Goal: Task Accomplishment & Management: Manage account settings

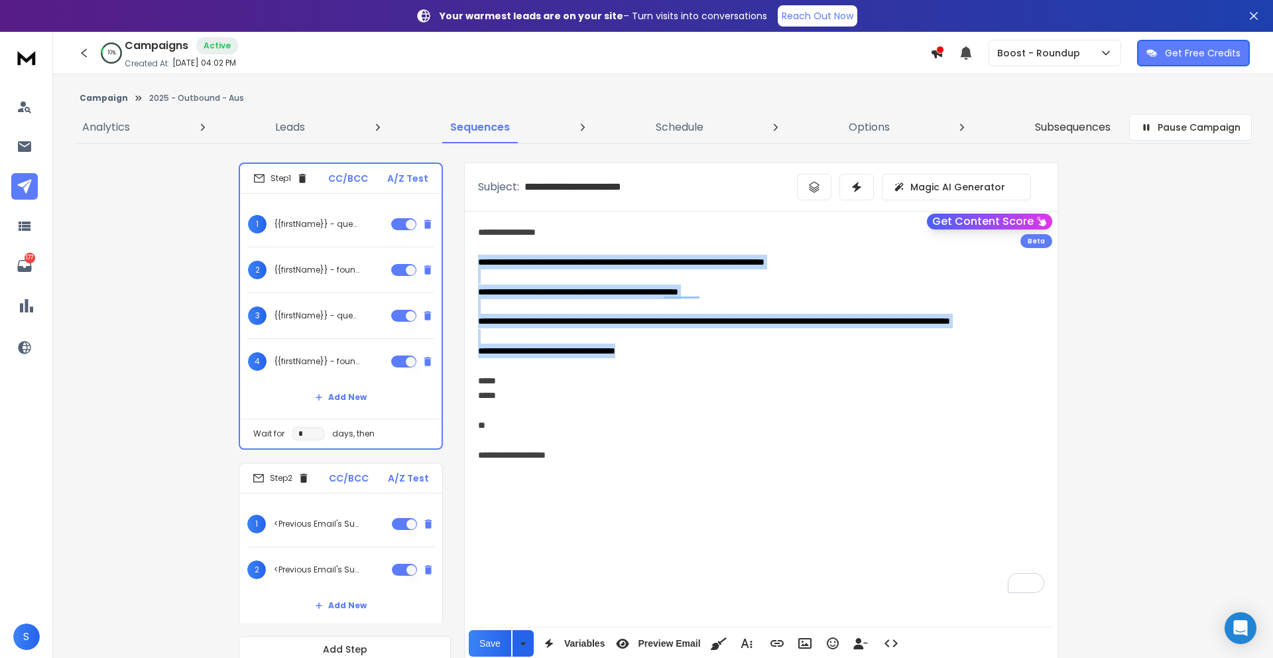
click at [1065, 125] on p "Subsequences" at bounding box center [1073, 127] width 76 height 16
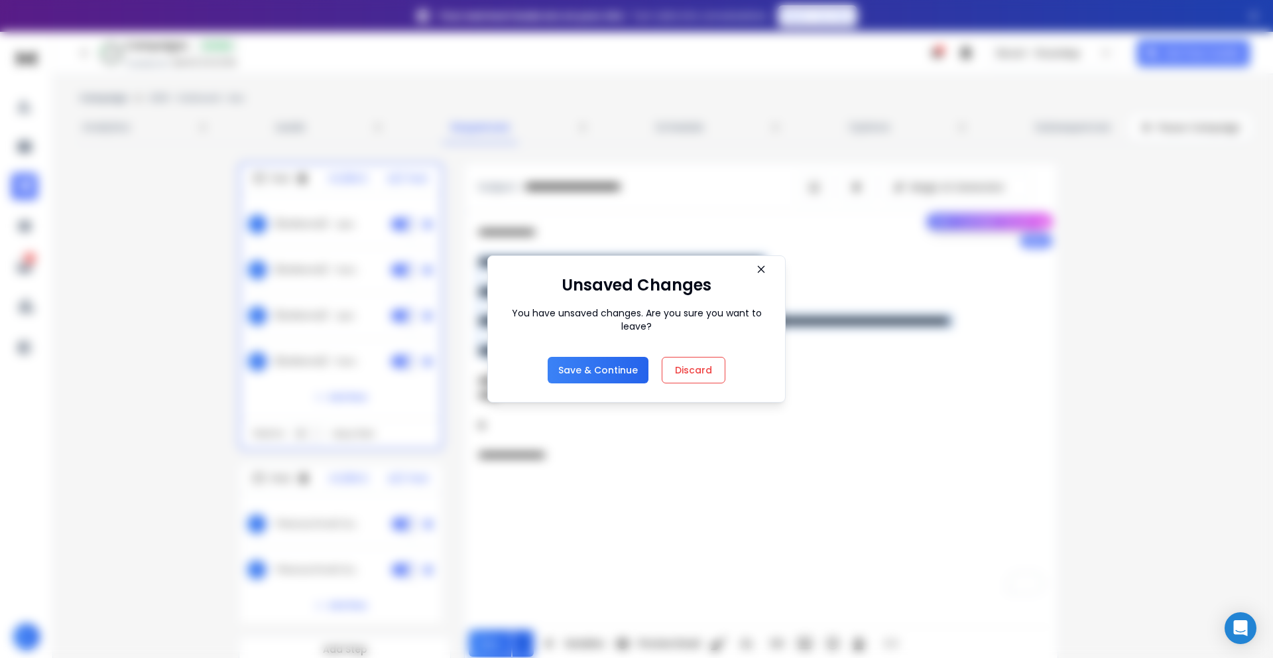
click at [678, 377] on button "Discard" at bounding box center [694, 370] width 64 height 27
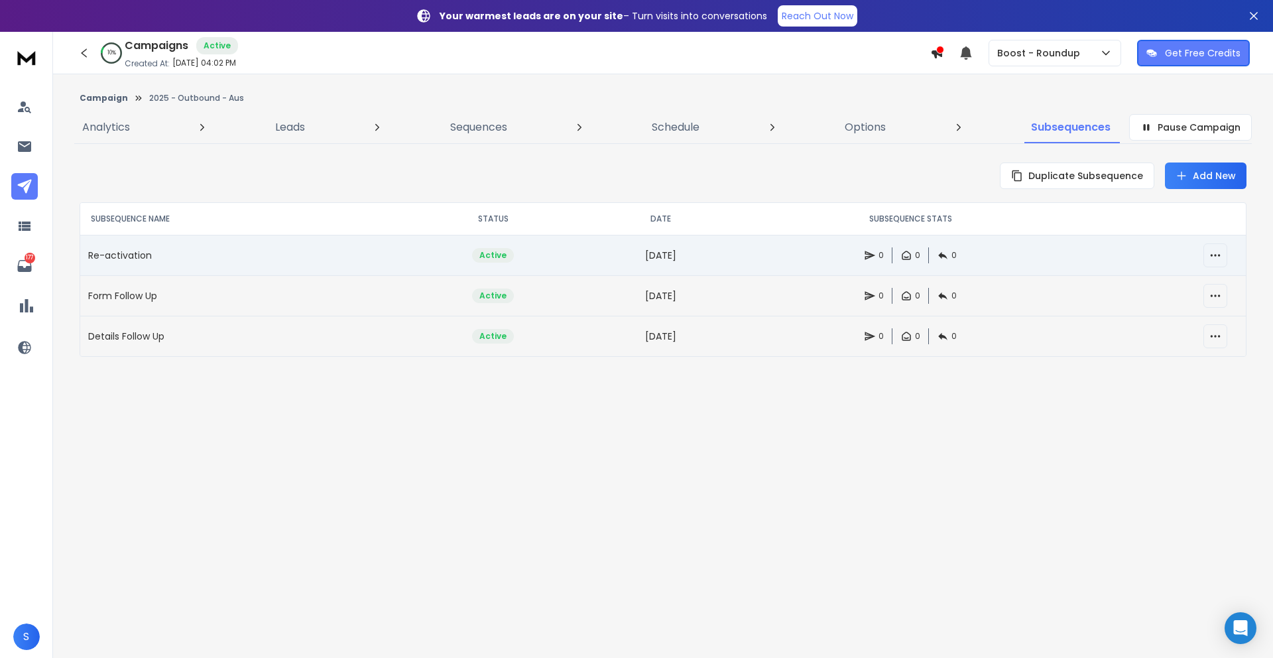
click at [105, 262] on td "Re-activation" at bounding box center [240, 255] width 321 height 40
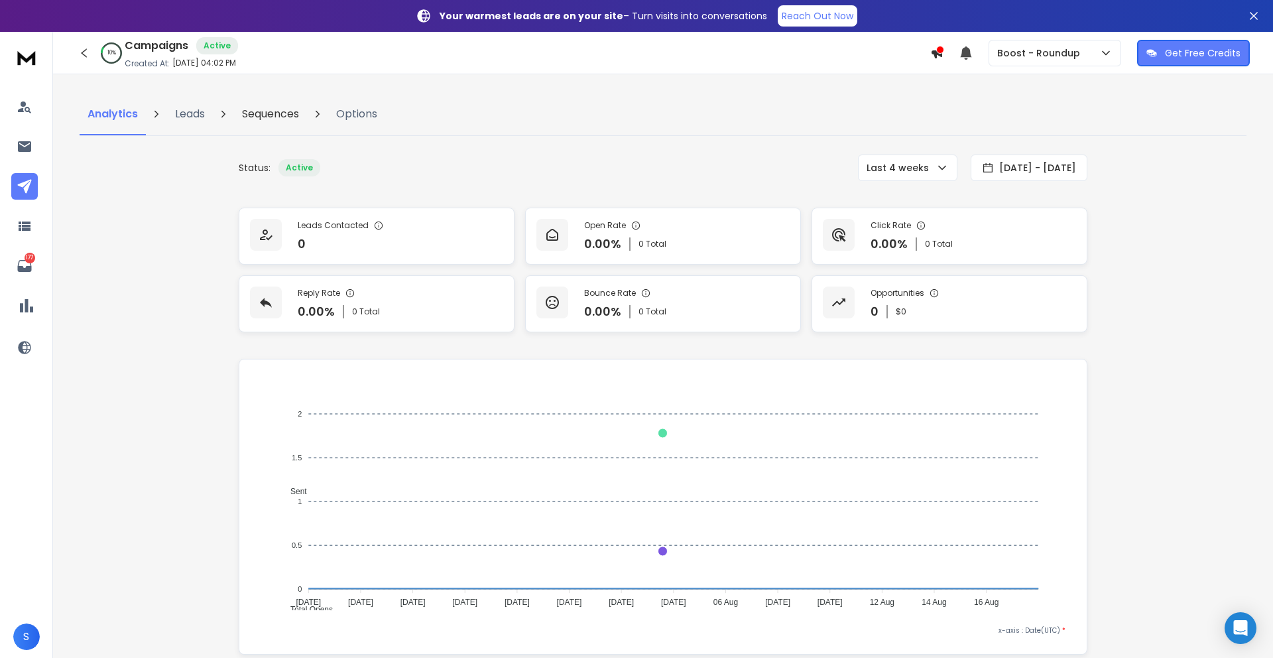
click at [270, 117] on p "Sequences" at bounding box center [270, 114] width 57 height 16
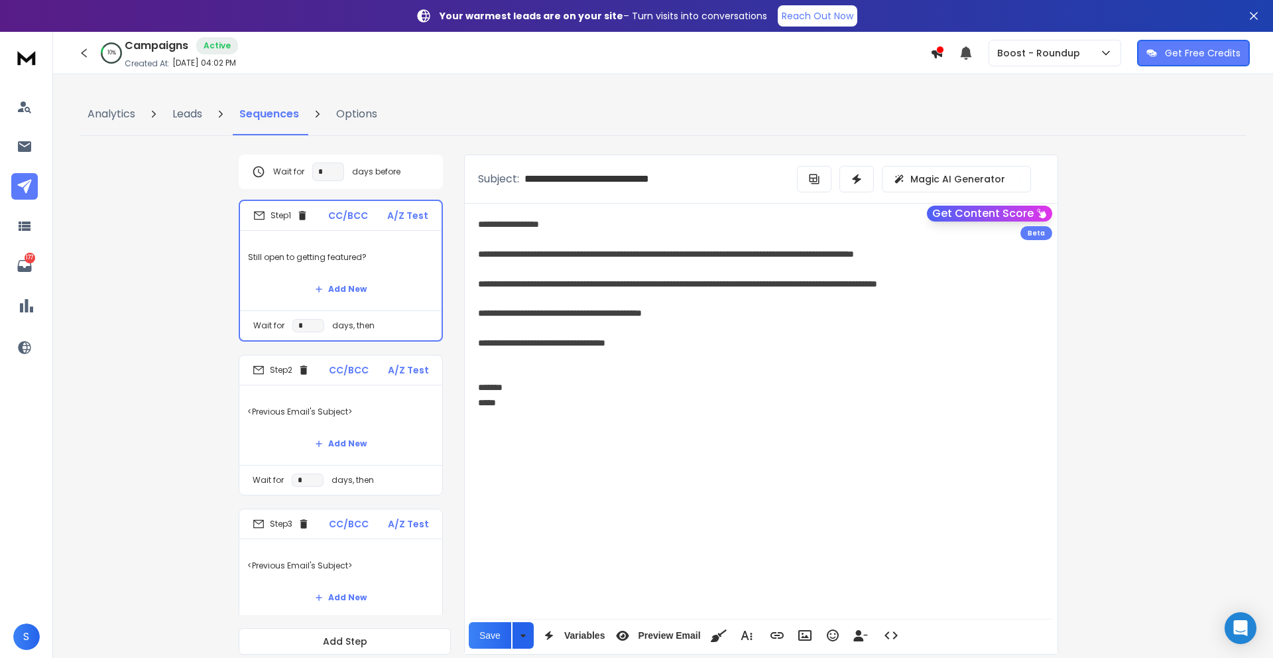
click at [350, 400] on p "<Previous Email's Subject>" at bounding box center [340, 411] width 187 height 37
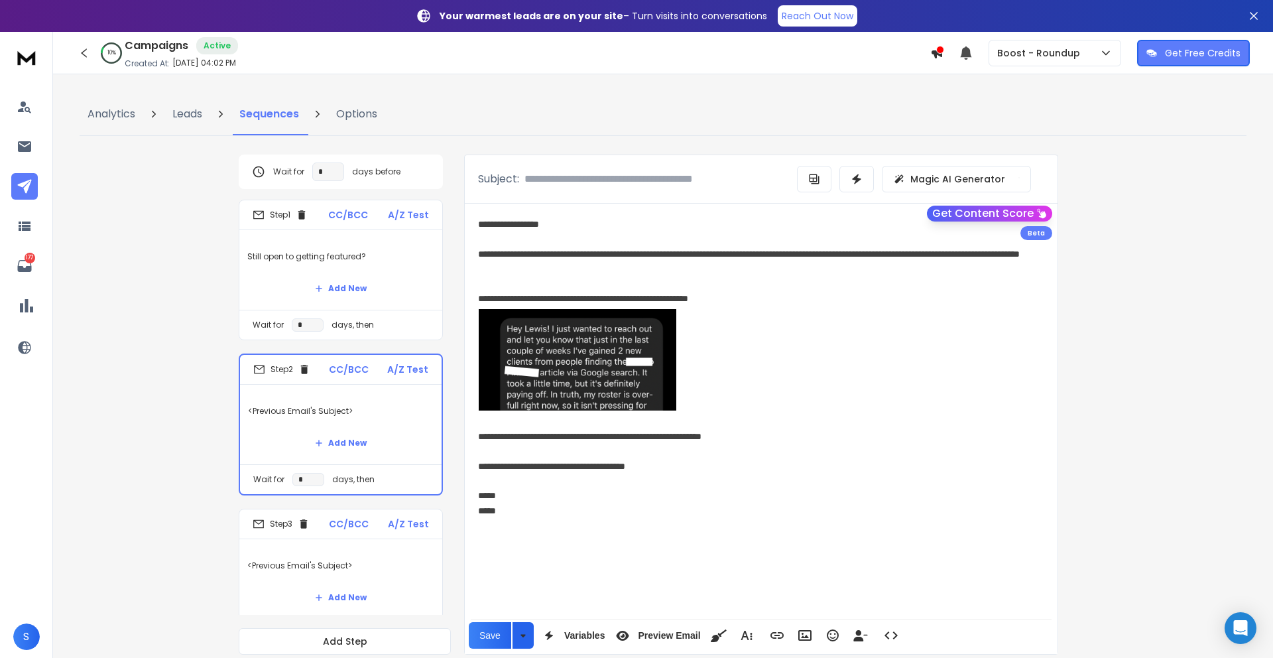
scroll to position [5, 0]
click at [335, 550] on p "<Previous Email's Subject>" at bounding box center [340, 560] width 187 height 37
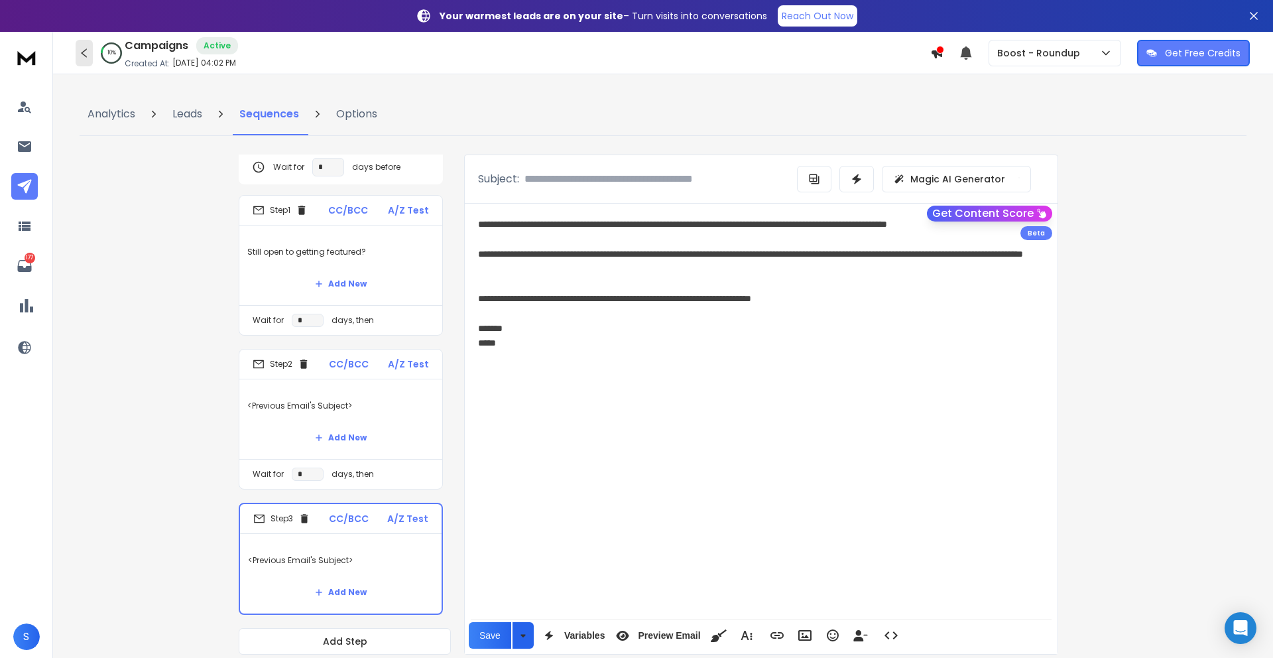
click at [87, 60] on button at bounding box center [84, 53] width 17 height 27
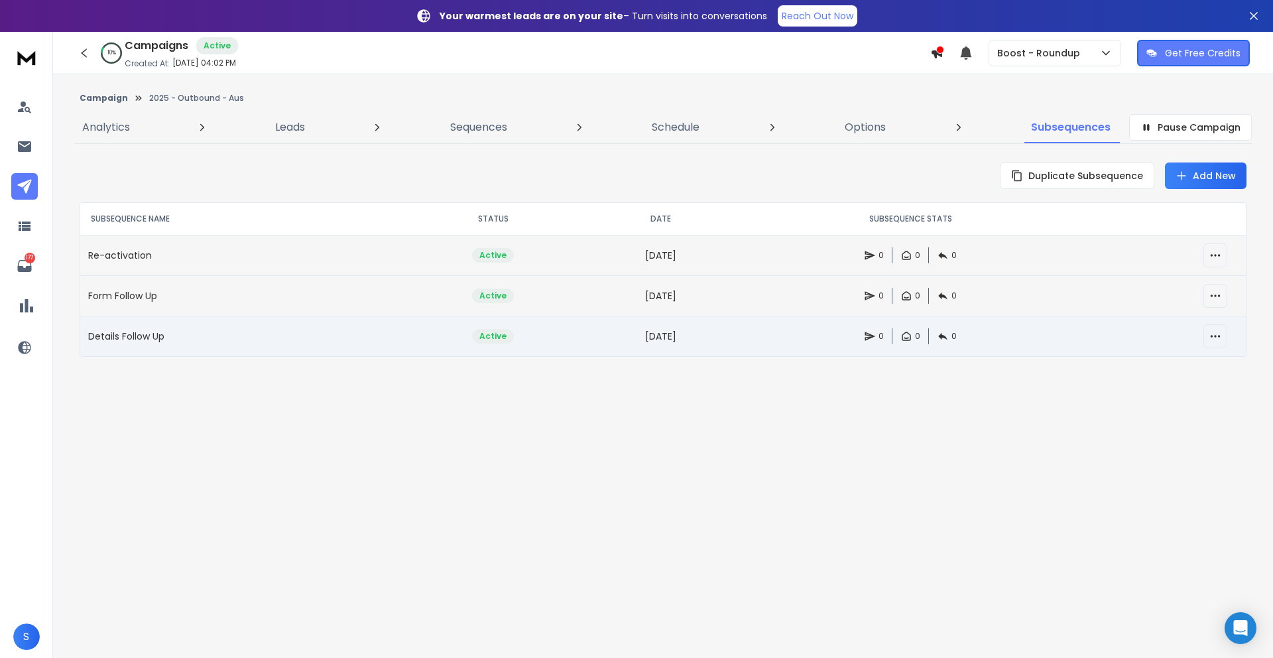
click at [270, 328] on td "Details Follow Up" at bounding box center [240, 336] width 321 height 40
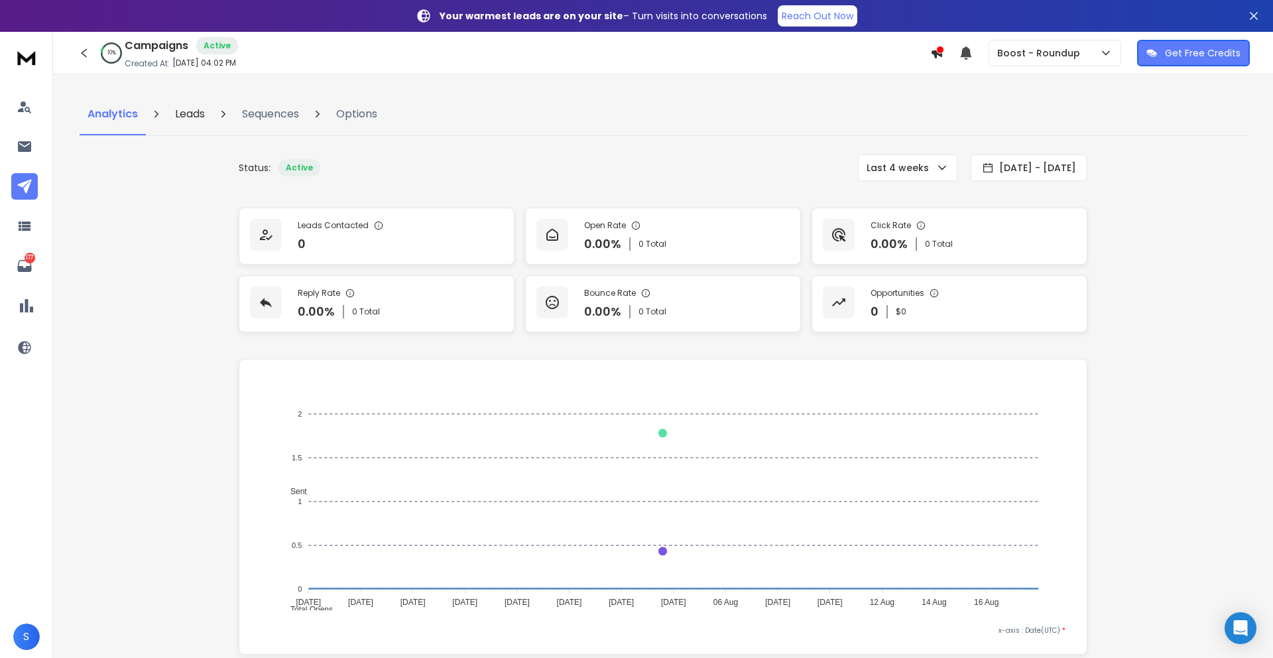
click at [183, 118] on p "Leads" at bounding box center [190, 114] width 30 height 16
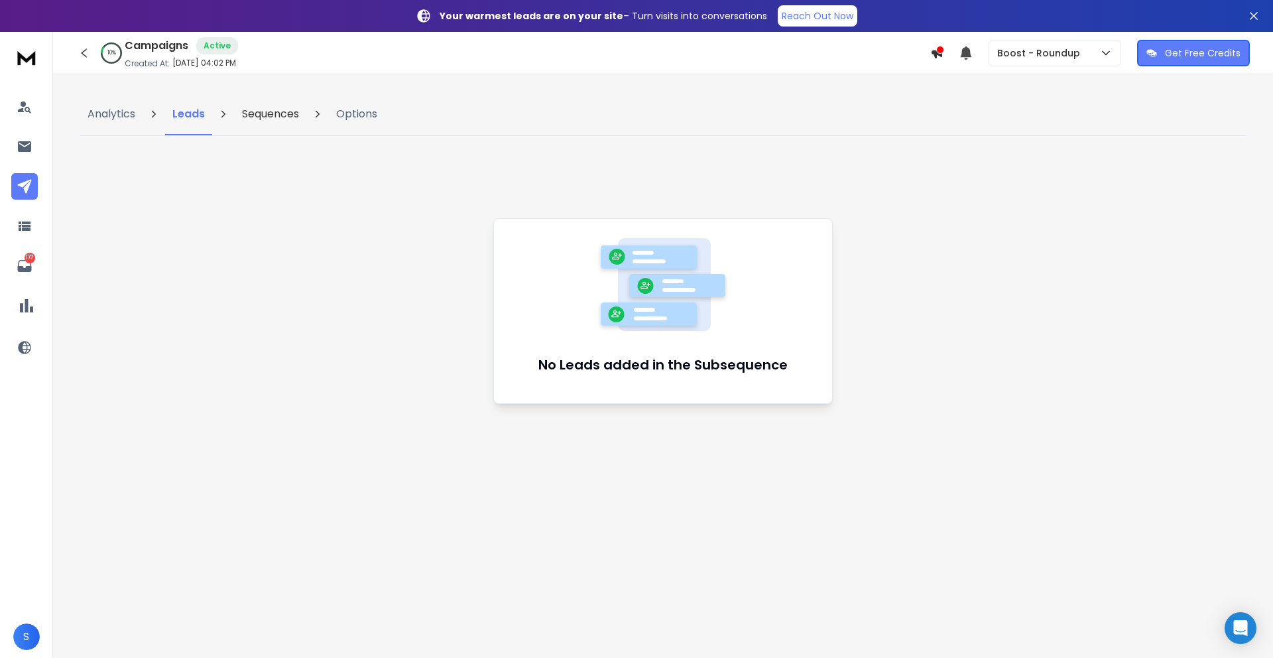
click at [268, 116] on p "Sequences" at bounding box center [270, 114] width 57 height 16
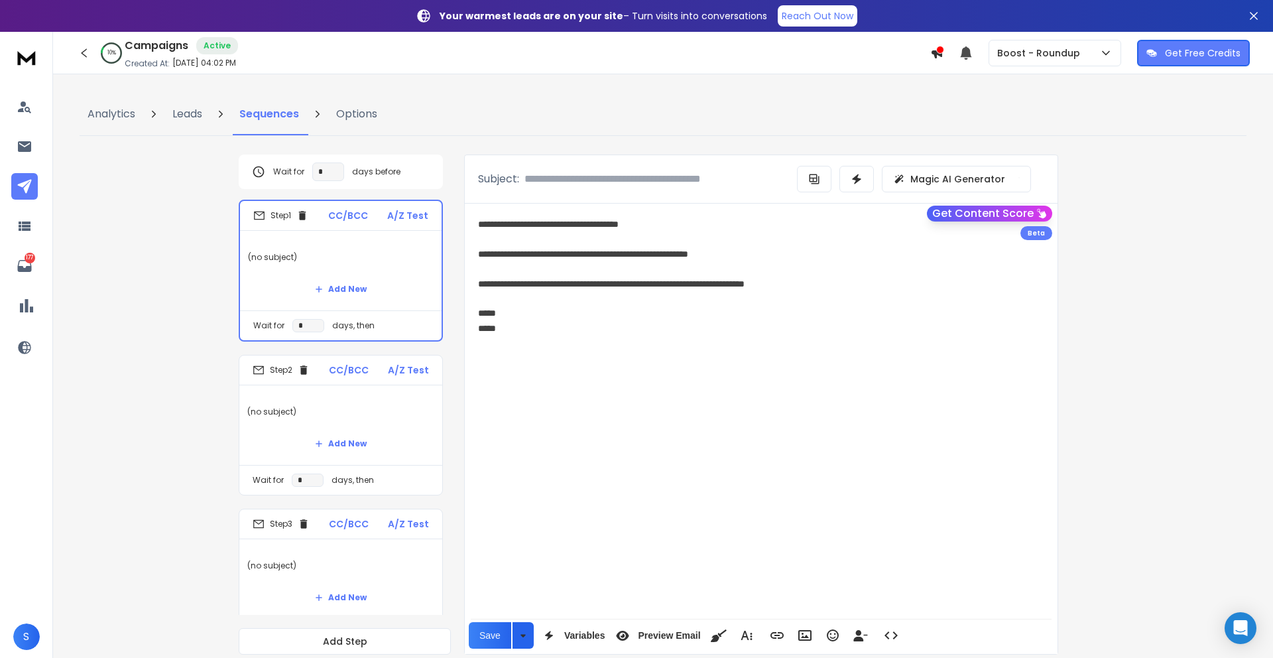
click at [355, 400] on p "(no subject)" at bounding box center [340, 411] width 187 height 37
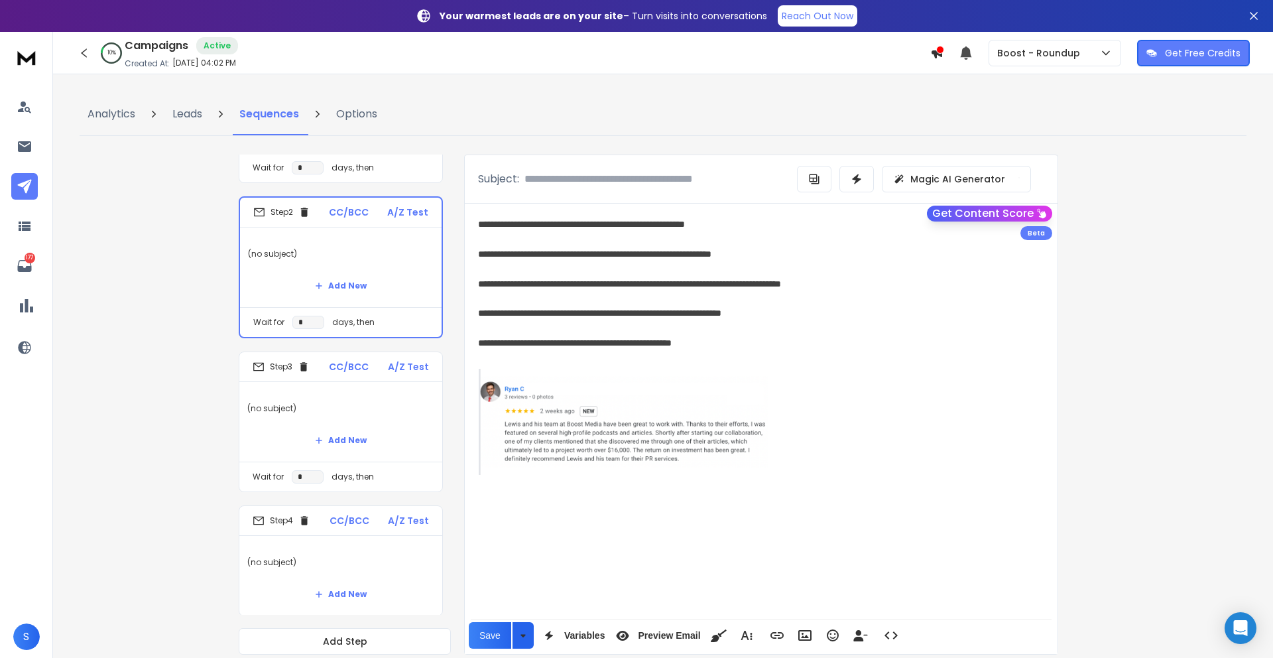
scroll to position [158, 0]
click at [345, 412] on p "(no subject)" at bounding box center [340, 407] width 187 height 37
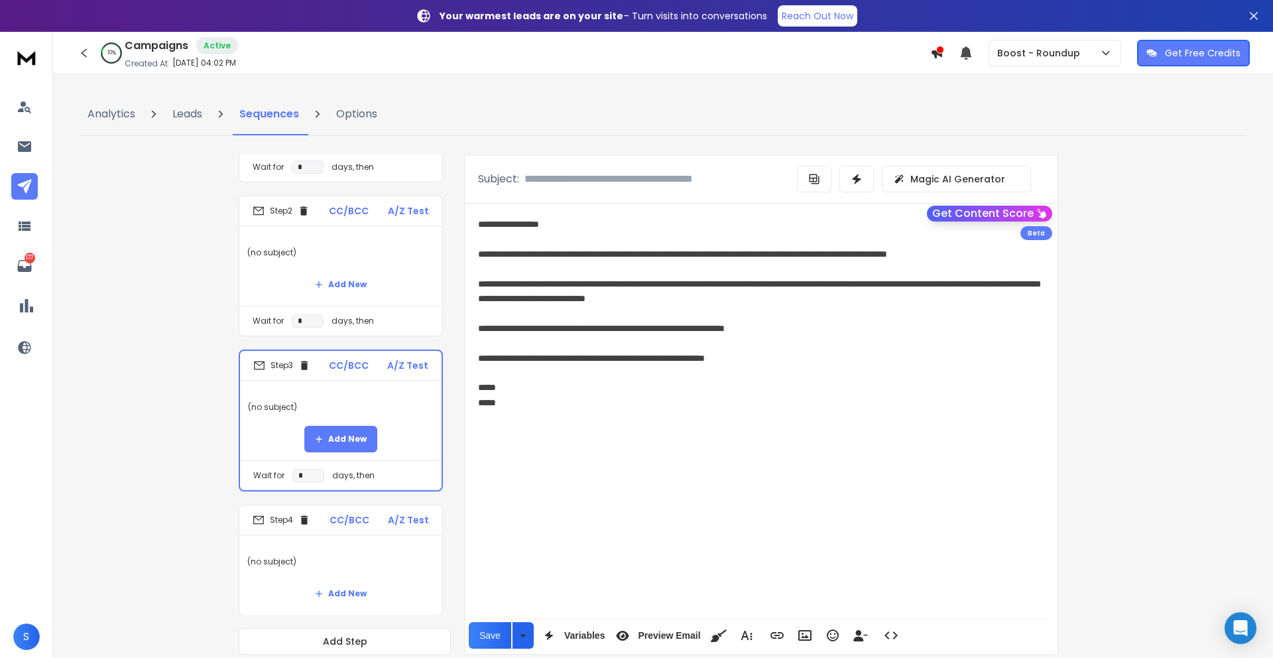
scroll to position [158, 0]
click at [307, 548] on p "(no subject)" at bounding box center [340, 560] width 187 height 37
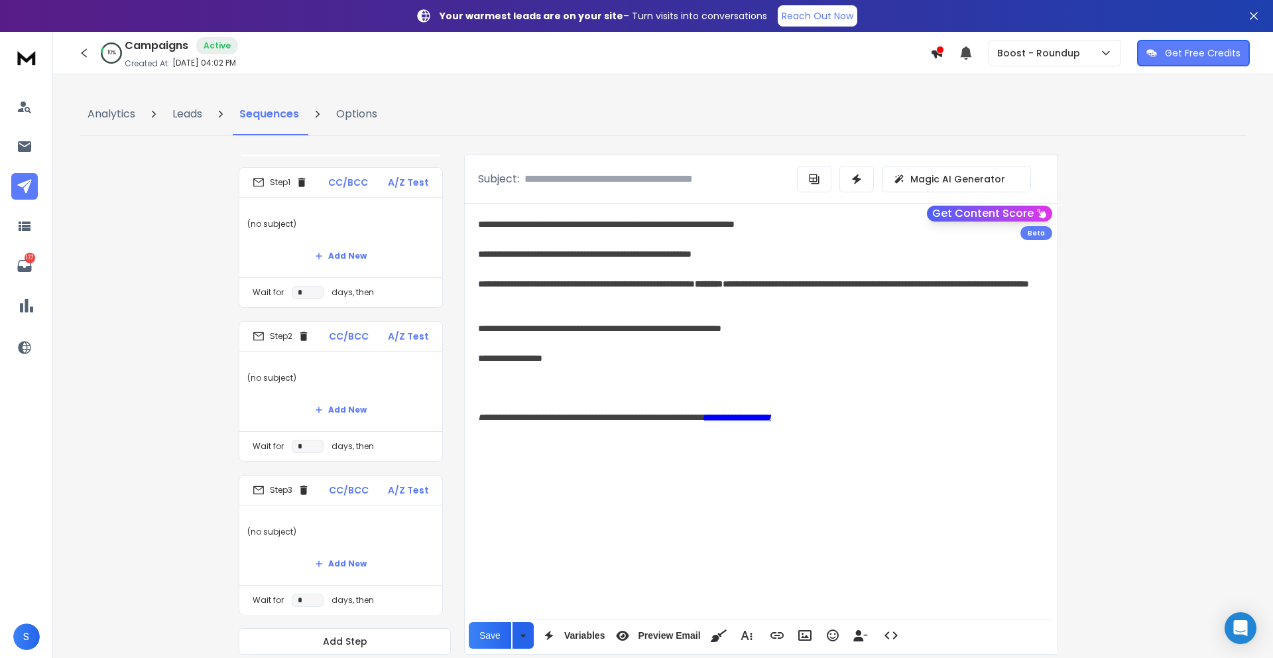
scroll to position [0, 0]
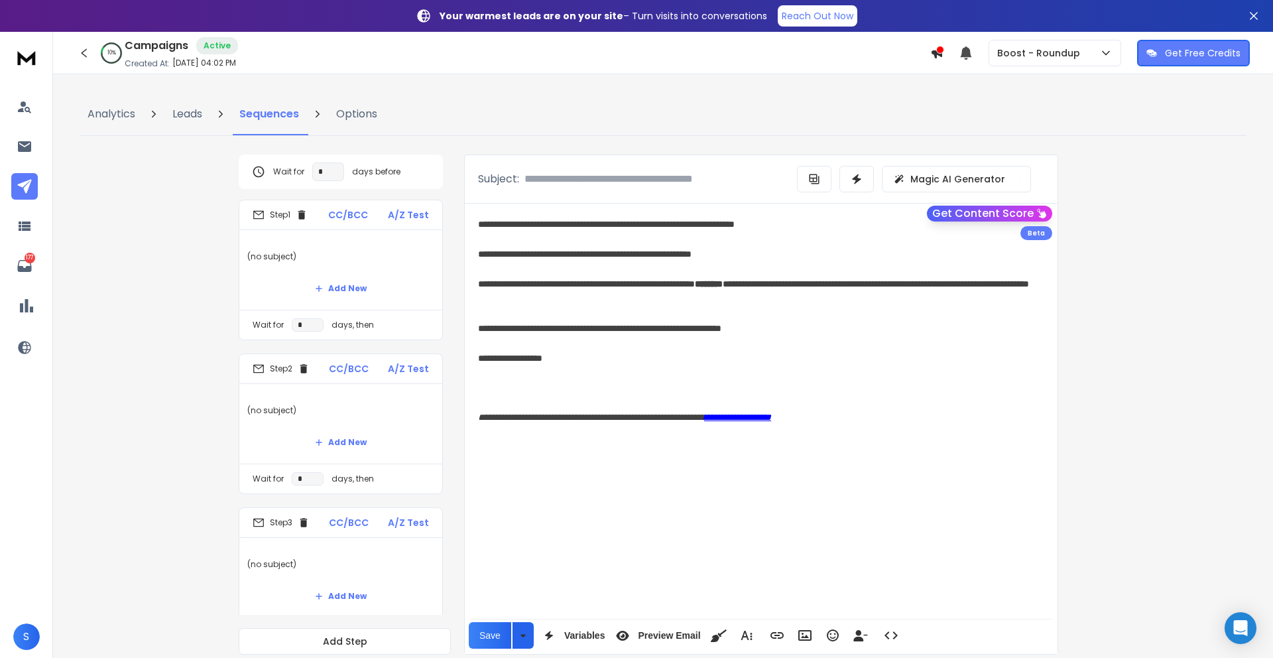
click at [93, 62] on div "10 % Campaigns Active Created At: Jun 11, 2025, 04:02 PM" at bounding box center [157, 53] width 162 height 32
click at [86, 58] on icon at bounding box center [84, 53] width 12 height 12
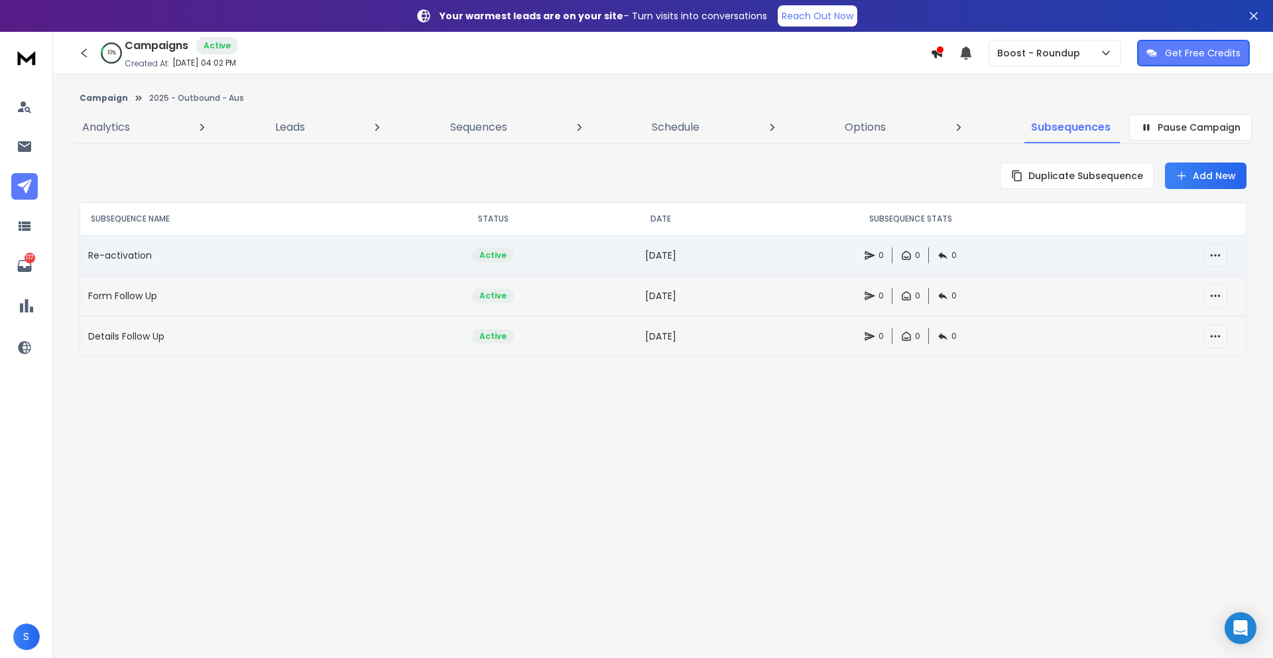
click at [123, 263] on td "Re-activation" at bounding box center [240, 255] width 321 height 40
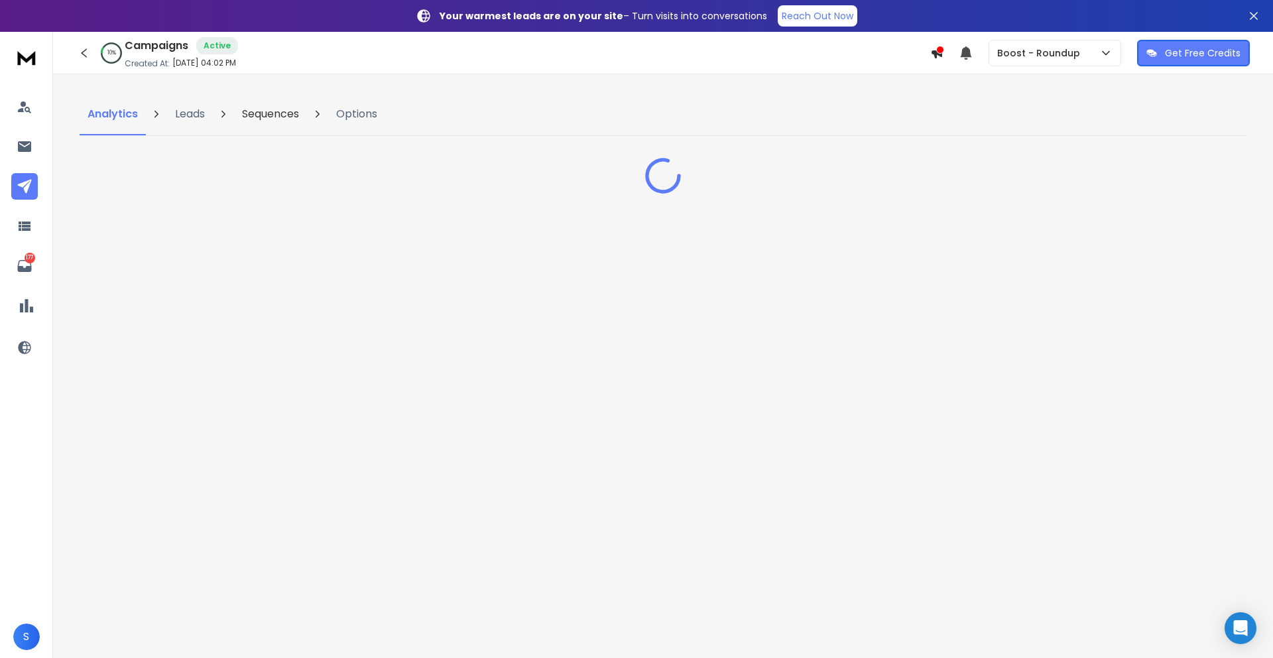
click at [272, 119] on p "Sequences" at bounding box center [270, 114] width 57 height 16
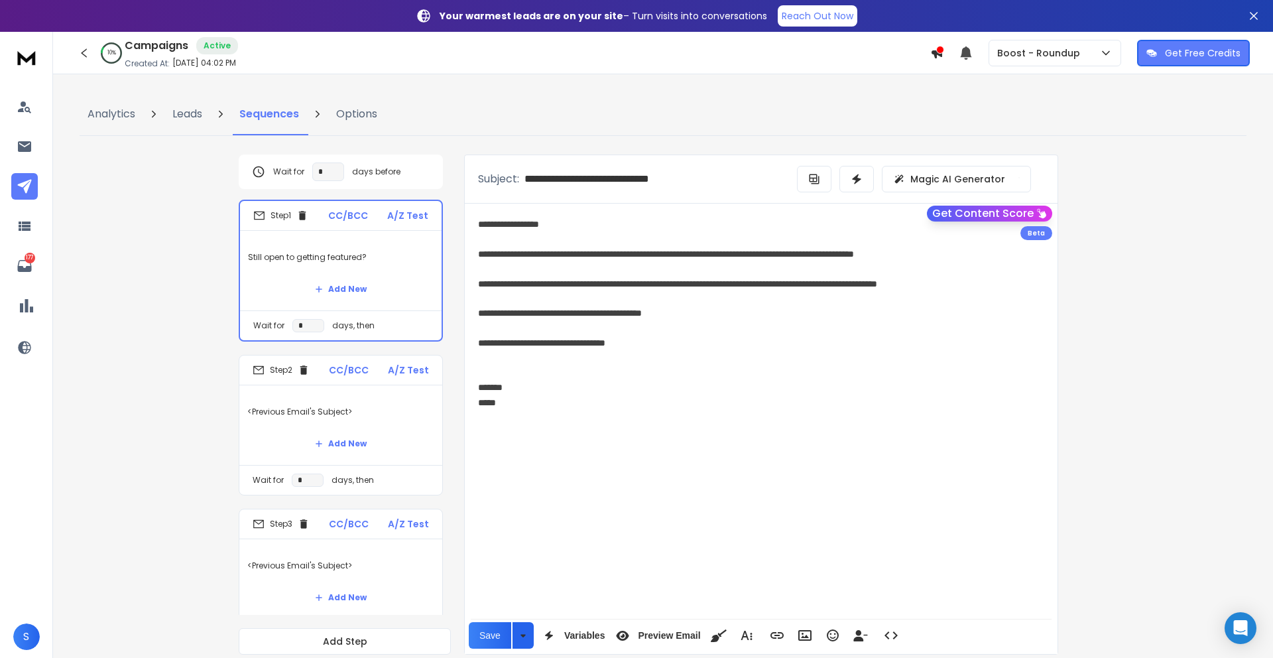
click at [323, 420] on p "<Previous Email's Subject>" at bounding box center [340, 411] width 187 height 37
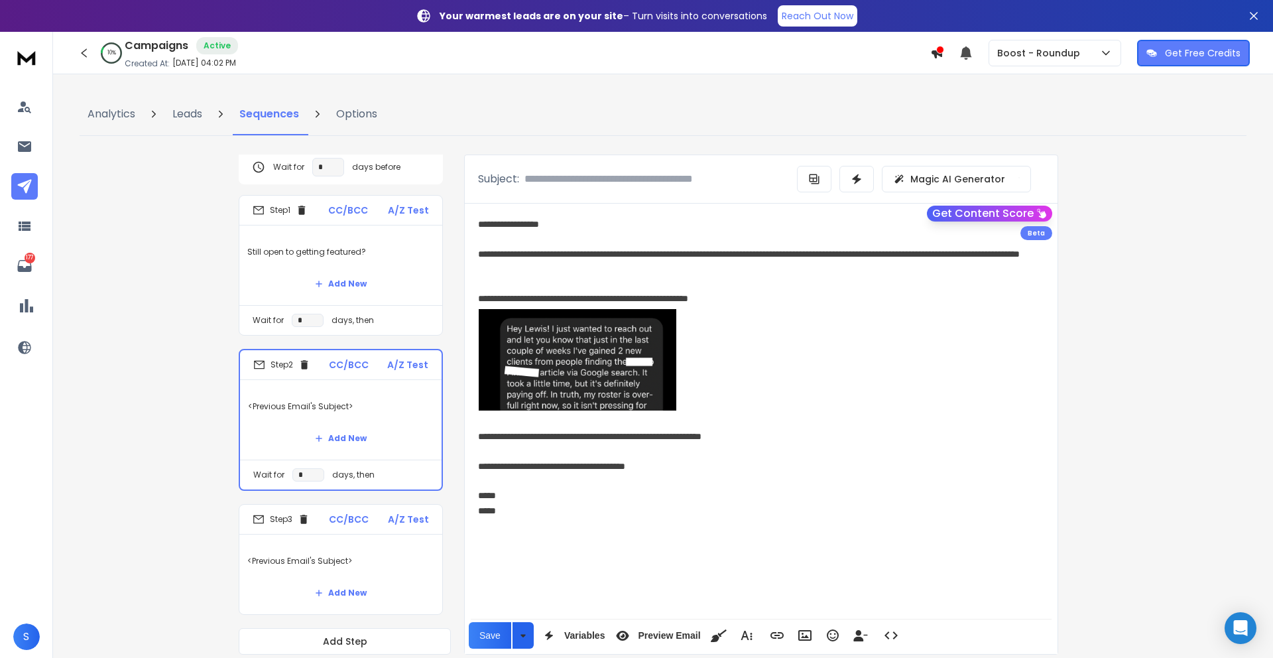
scroll to position [21, 0]
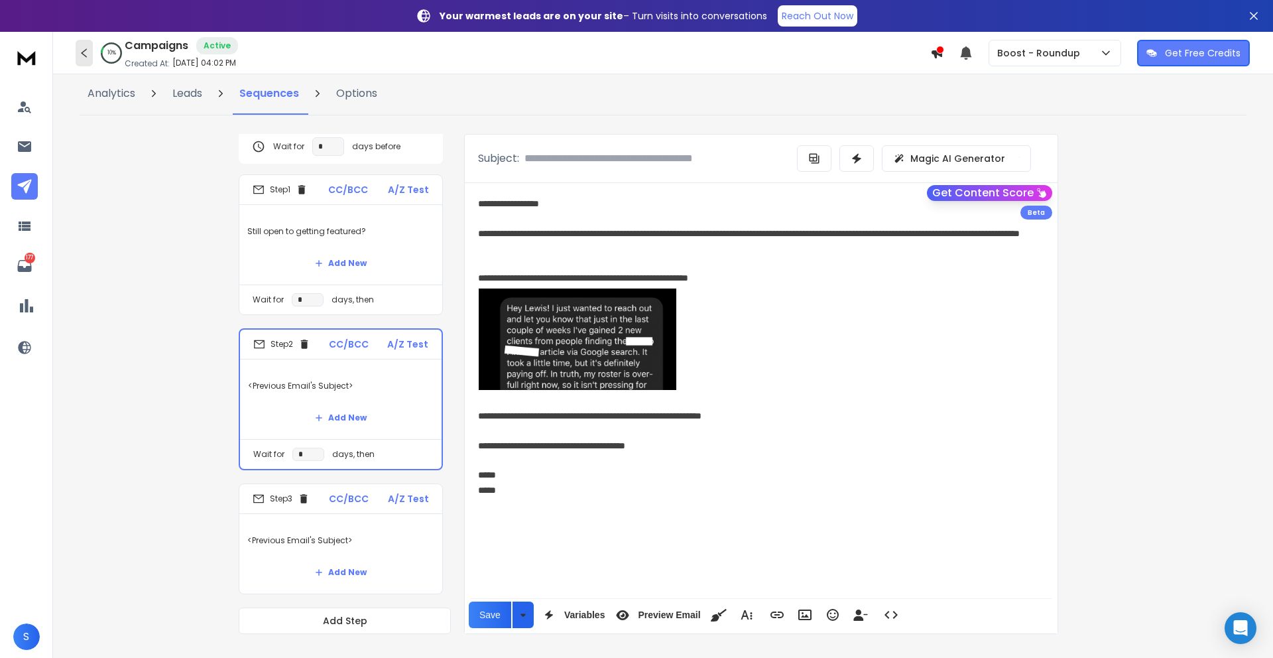
click at [90, 60] on button at bounding box center [84, 53] width 17 height 27
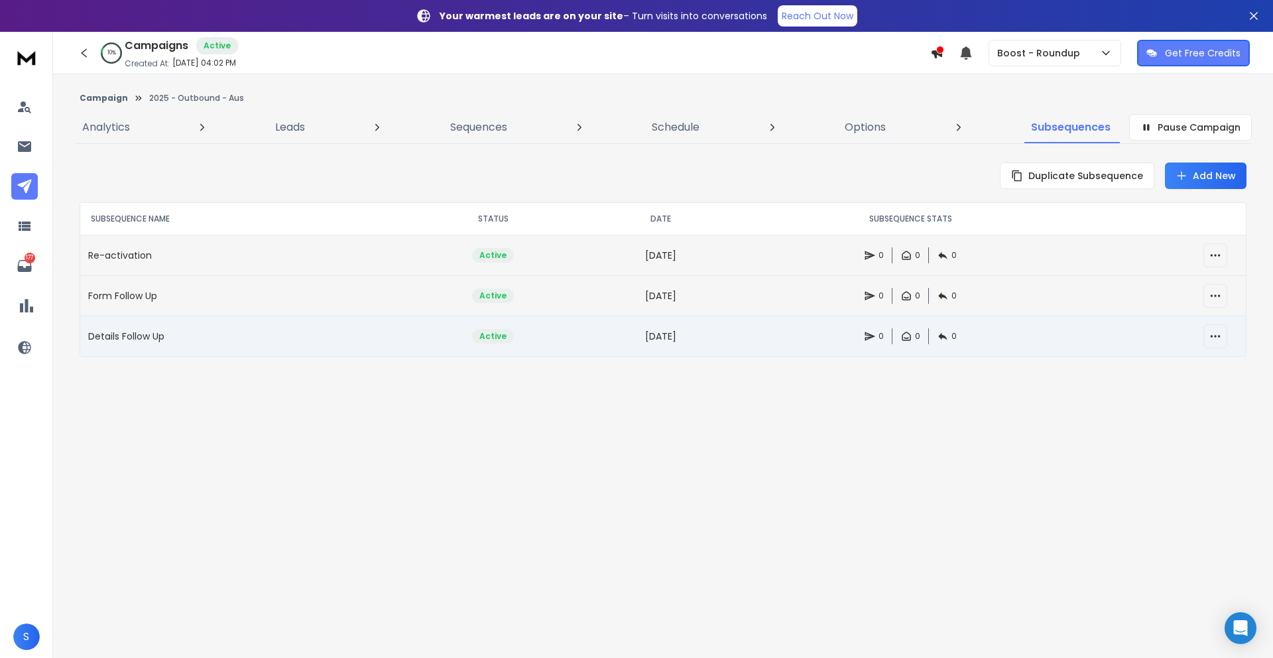
click at [150, 336] on td "Details Follow Up" at bounding box center [240, 336] width 321 height 40
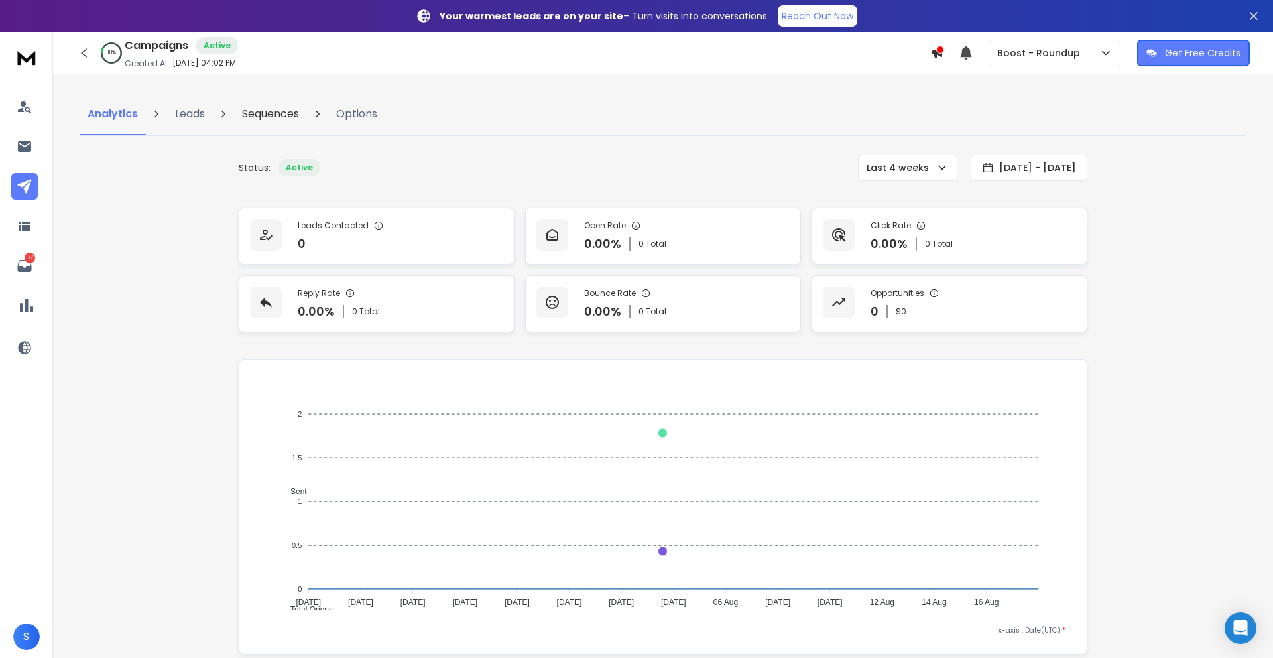
click at [255, 108] on p "Sequences" at bounding box center [270, 114] width 57 height 16
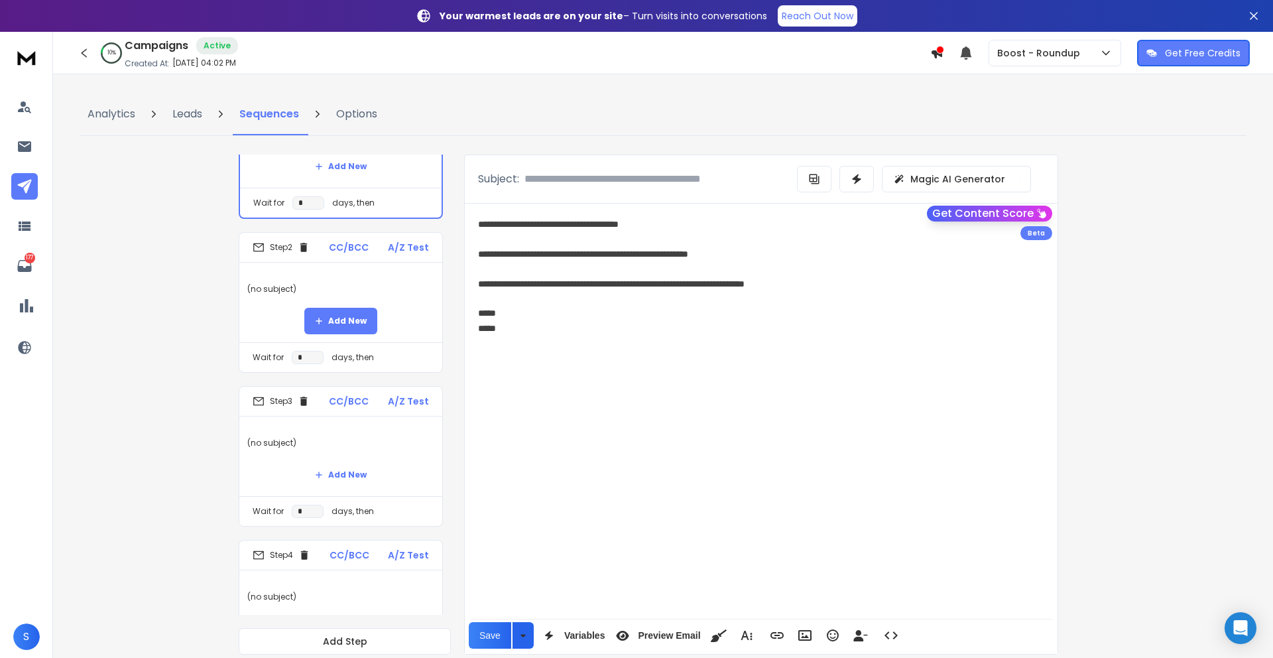
scroll to position [158, 0]
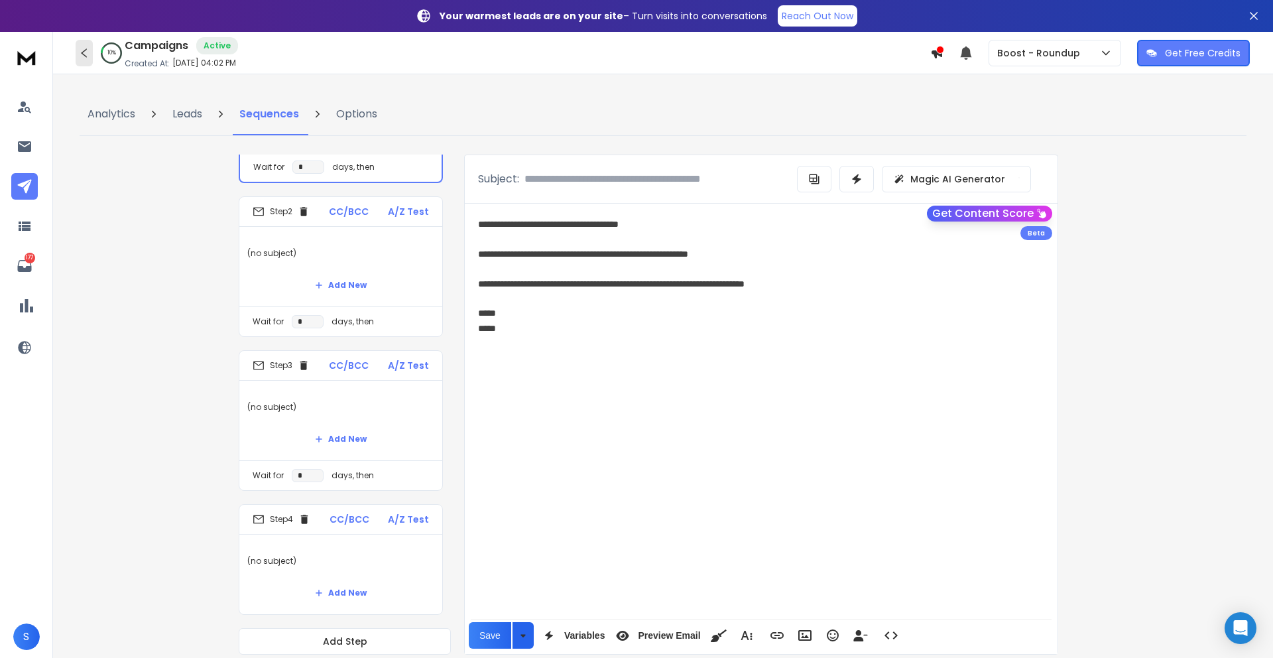
click at [78, 60] on button at bounding box center [84, 53] width 17 height 27
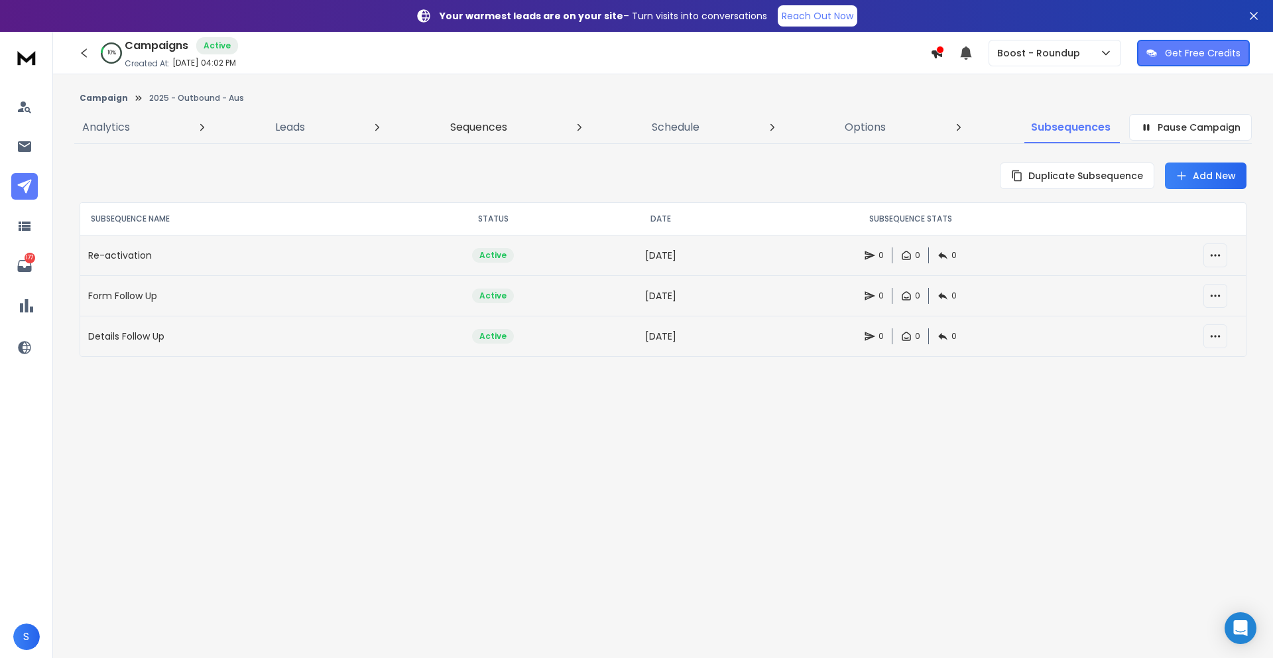
click at [501, 127] on p "Sequences" at bounding box center [478, 127] width 57 height 16
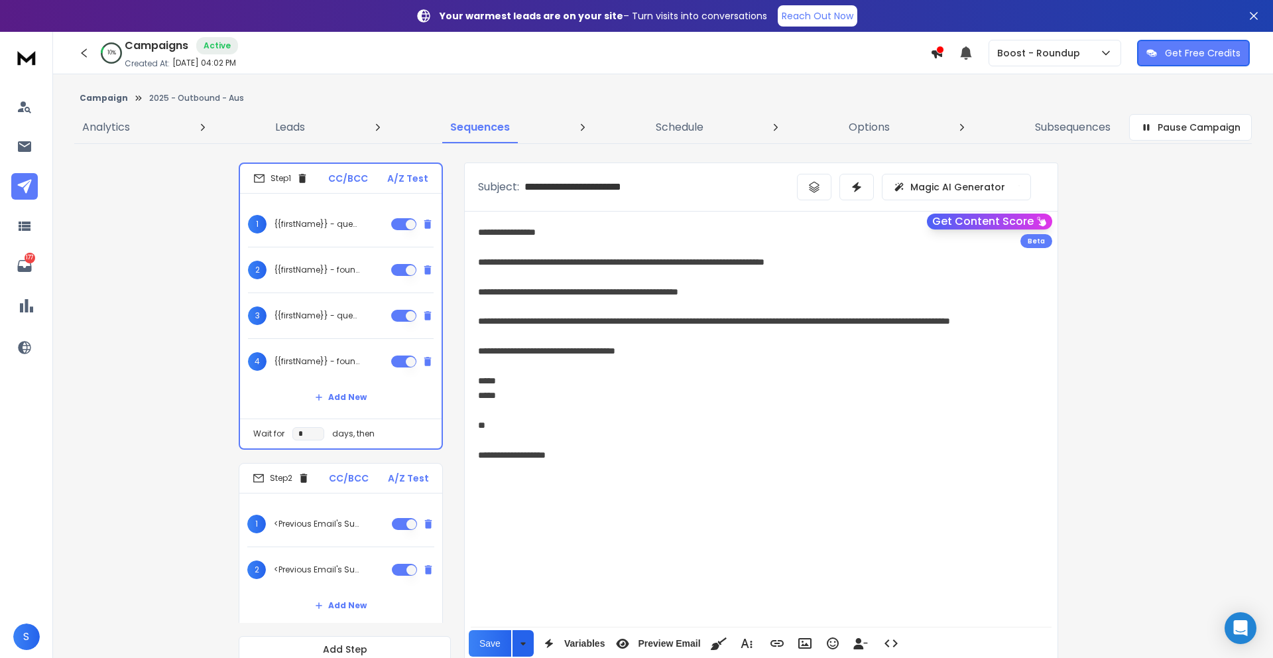
click at [333, 269] on p "{{firstName}} - founders spotlight?" at bounding box center [316, 270] width 85 height 11
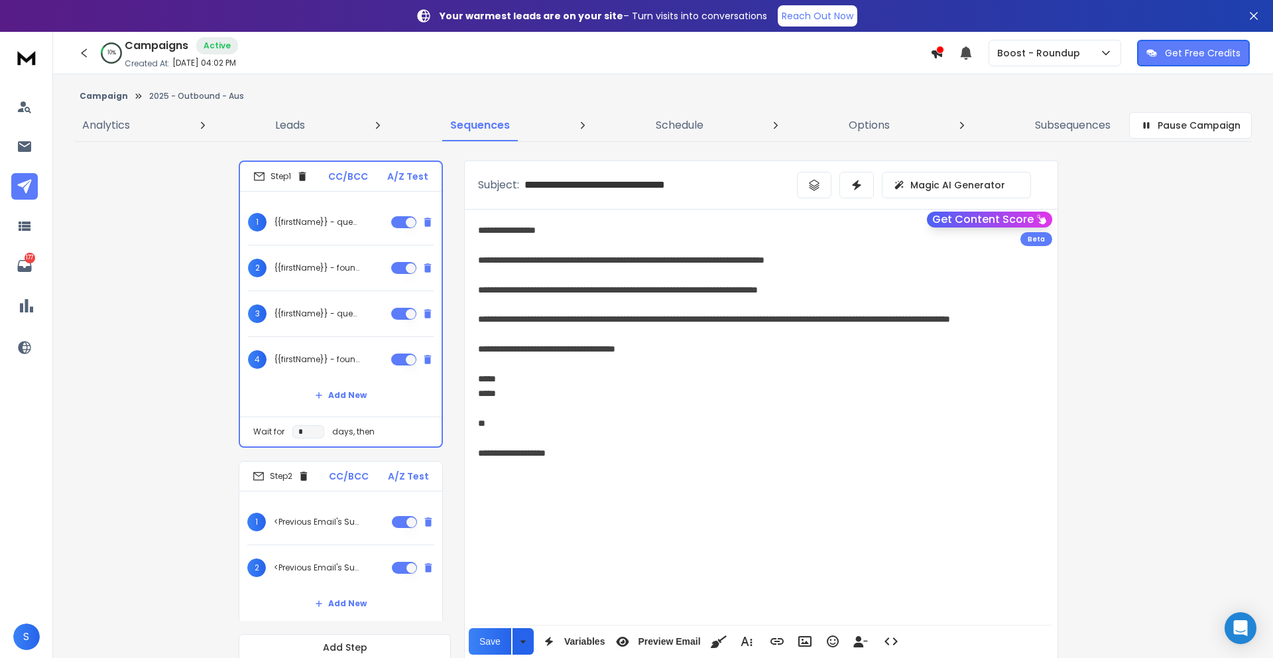
click at [323, 314] on p "{{firstName}} - question" at bounding box center [316, 313] width 85 height 11
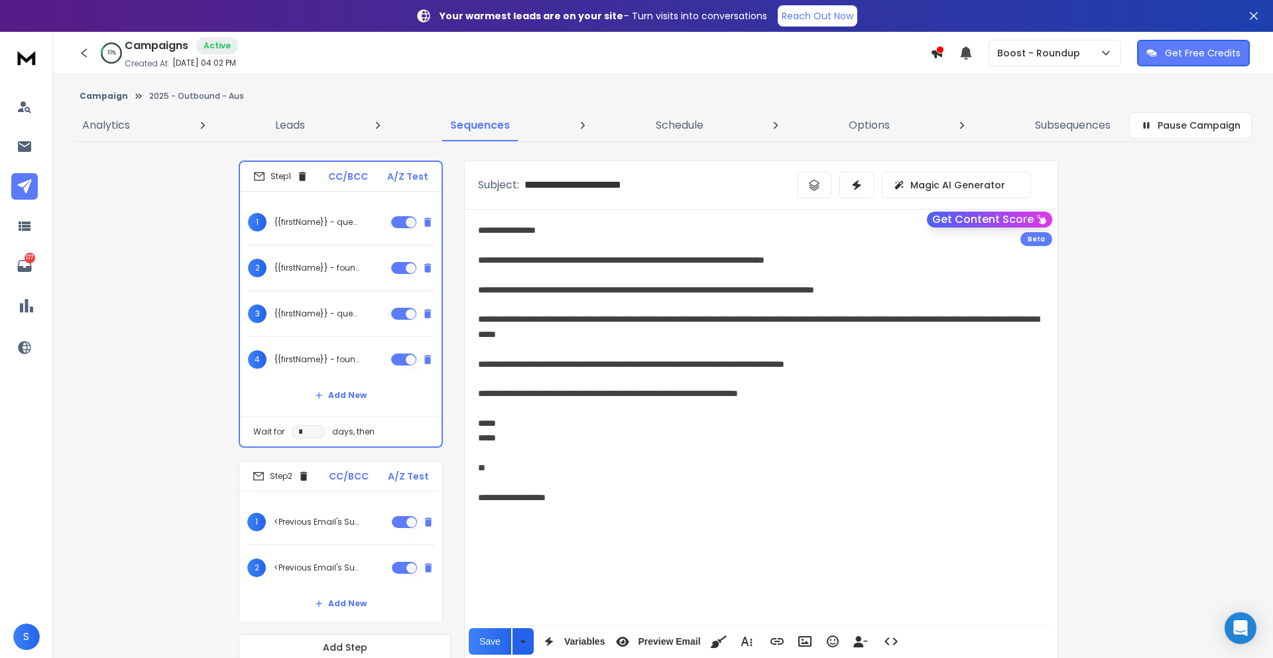
click at [289, 284] on div "2 {{firstName}} - founders spotlight?" at bounding box center [341, 268] width 186 height 46
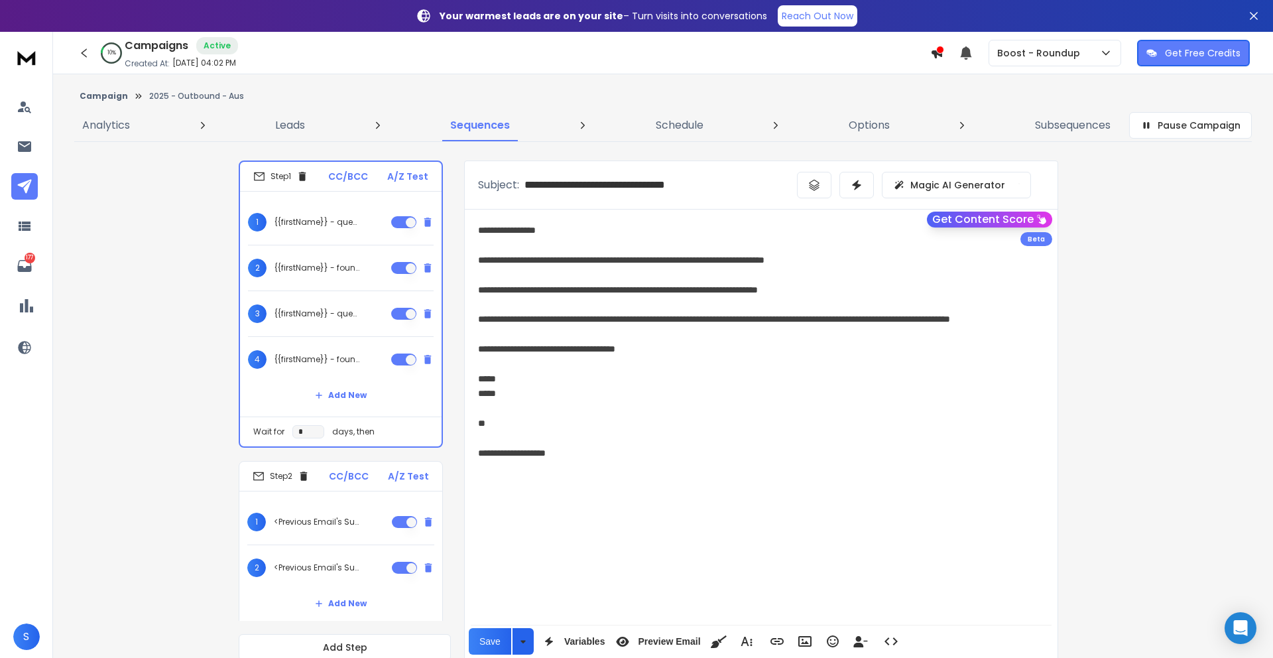
click at [320, 244] on div "1 {{firstName}} - question" at bounding box center [341, 223] width 186 height 46
click at [322, 272] on p "{{firstName}} - founders spotlight?" at bounding box center [316, 268] width 85 height 11
click at [350, 279] on div "2 {{firstName}} - founders spotlight?" at bounding box center [341, 268] width 186 height 46
click at [337, 278] on div "2 {{firstName}} - founders spotlight?" at bounding box center [341, 268] width 186 height 46
click at [334, 305] on div "3 {{firstName}} - question" at bounding box center [303, 313] width 111 height 19
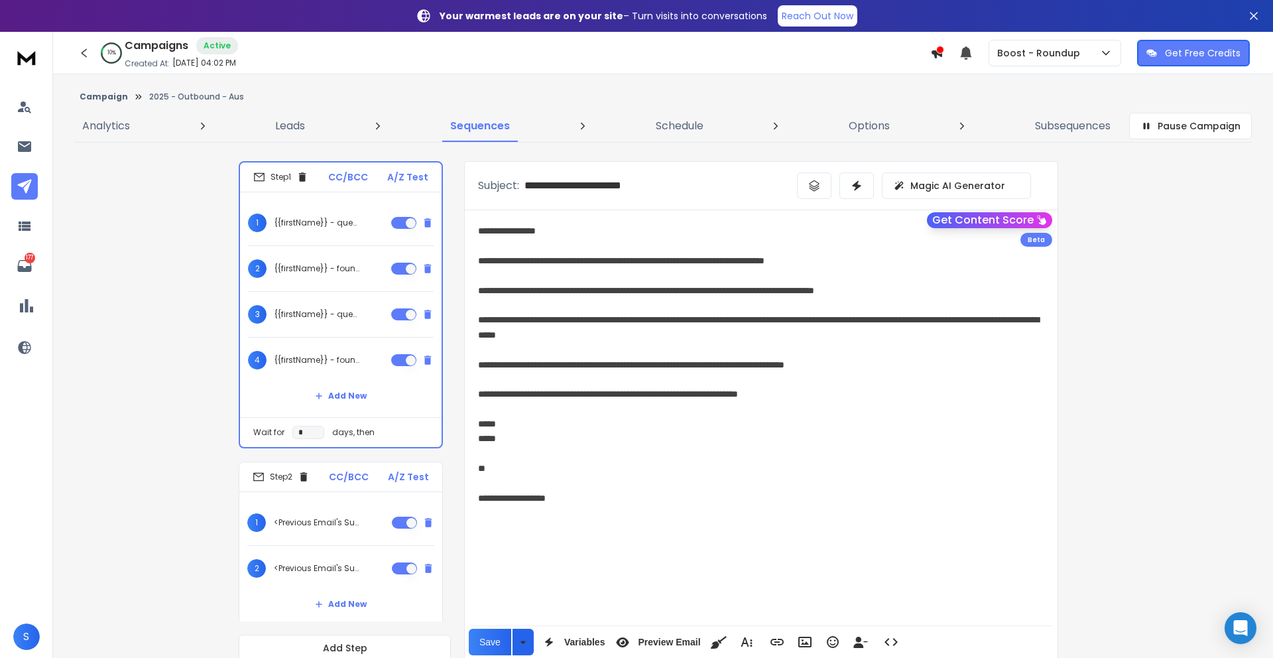
click at [326, 341] on div "4 {{firstName}} - founders spotlight?" at bounding box center [341, 359] width 186 height 45
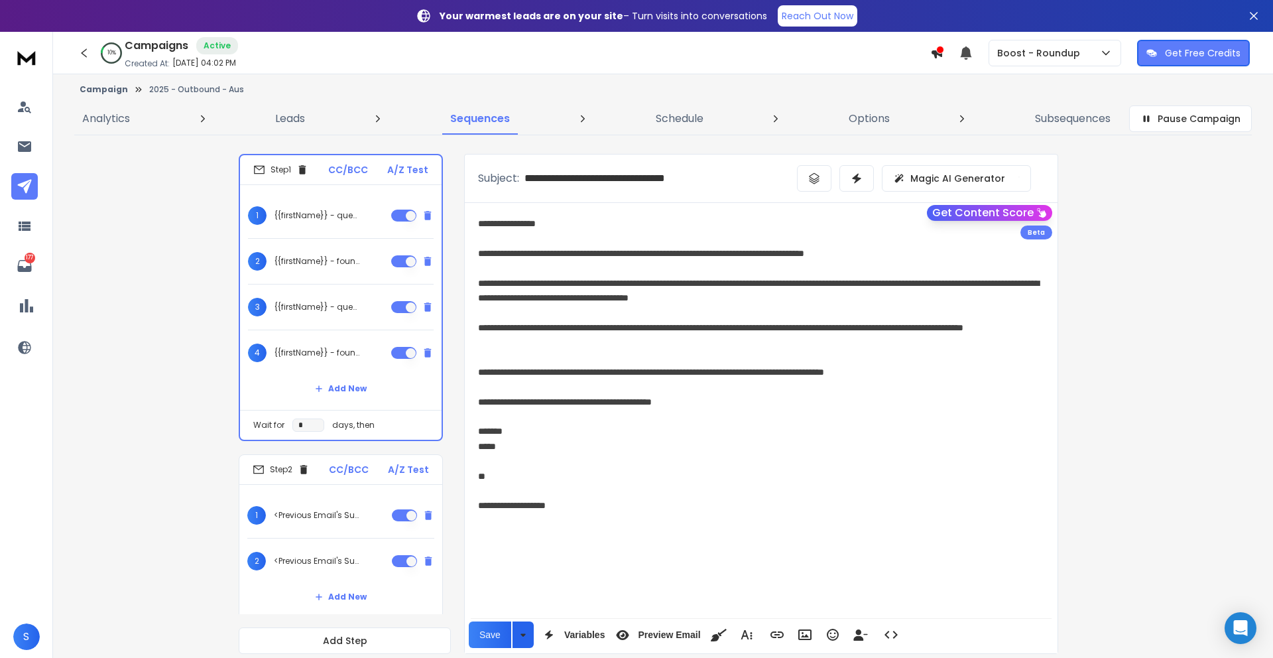
click at [324, 311] on p "{{firstName}} - question" at bounding box center [316, 307] width 85 height 11
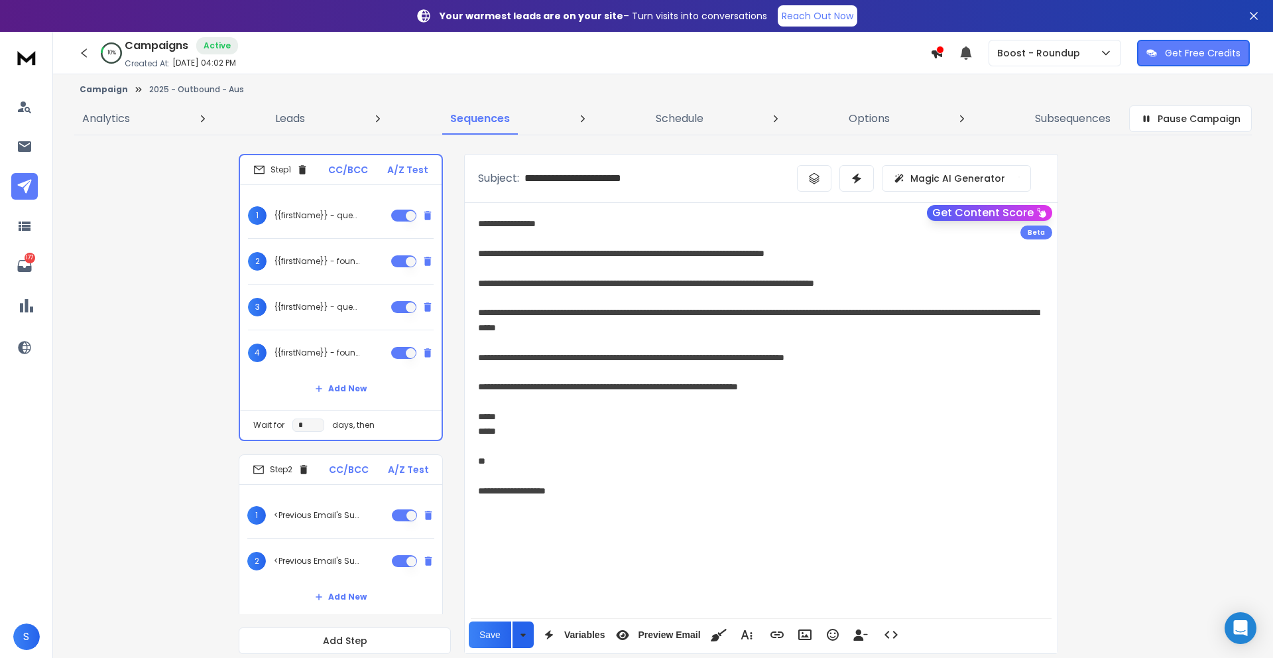
click at [323, 337] on div "4 {{firstName}} - founders spotlight?" at bounding box center [341, 352] width 186 height 45
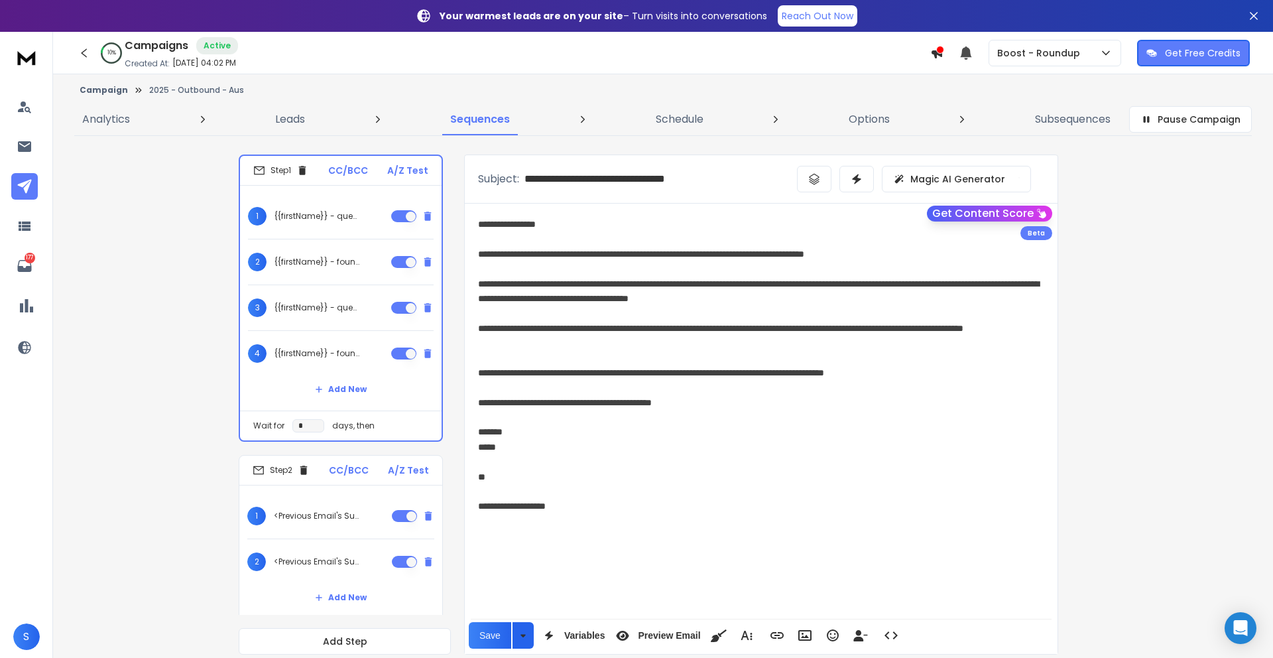
click at [327, 314] on div "3 {{firstName}} - question" at bounding box center [303, 307] width 111 height 19
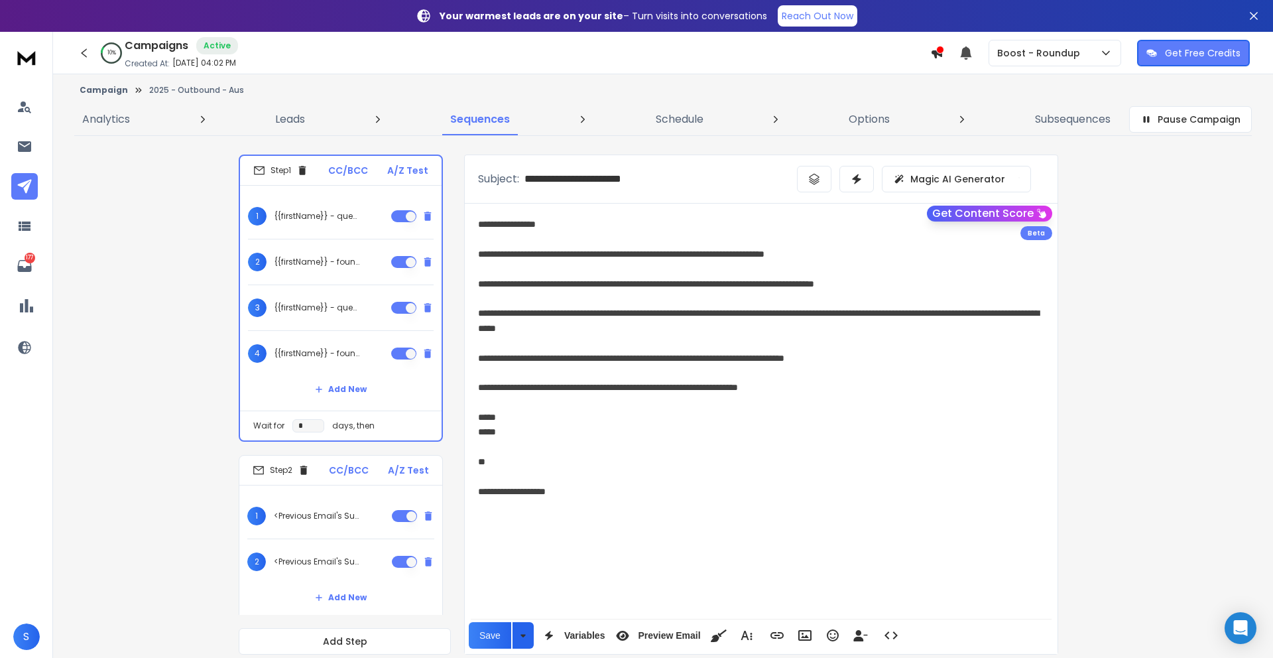
click at [317, 261] on p "{{firstName}} - founders spotlight?" at bounding box center [316, 262] width 85 height 11
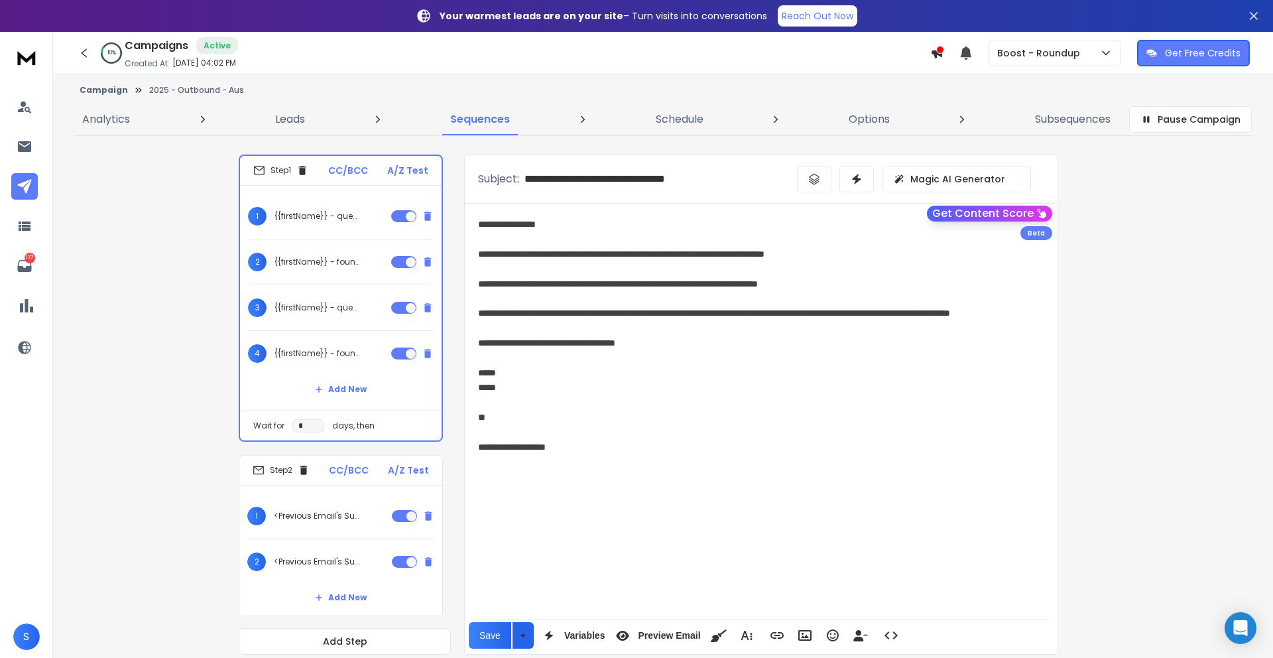
click at [319, 227] on div "1 {{firstName}} - question" at bounding box center [341, 217] width 186 height 46
click at [314, 257] on p "{{firstName}} - founders spotlight?" at bounding box center [316, 262] width 85 height 11
click at [300, 231] on div "1 {{firstName}} - question" at bounding box center [341, 217] width 186 height 46
click at [300, 255] on div "2 {{firstName}} - founders spotlight?" at bounding box center [303, 262] width 111 height 19
click at [316, 307] on p "{{firstName}} - question" at bounding box center [316, 307] width 85 height 11
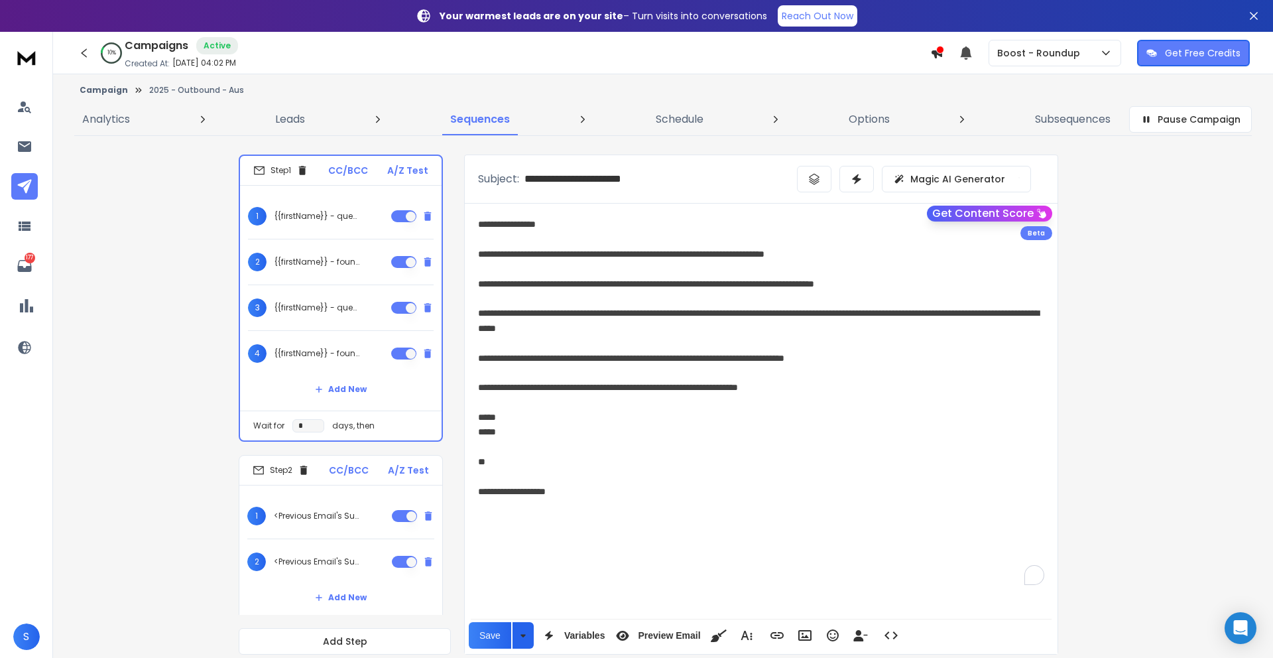
drag, startPoint x: 899, startPoint y: 356, endPoint x: 741, endPoint y: 340, distance: 159.2
click at [889, 354] on div "**********" at bounding box center [761, 358] width 566 height 15
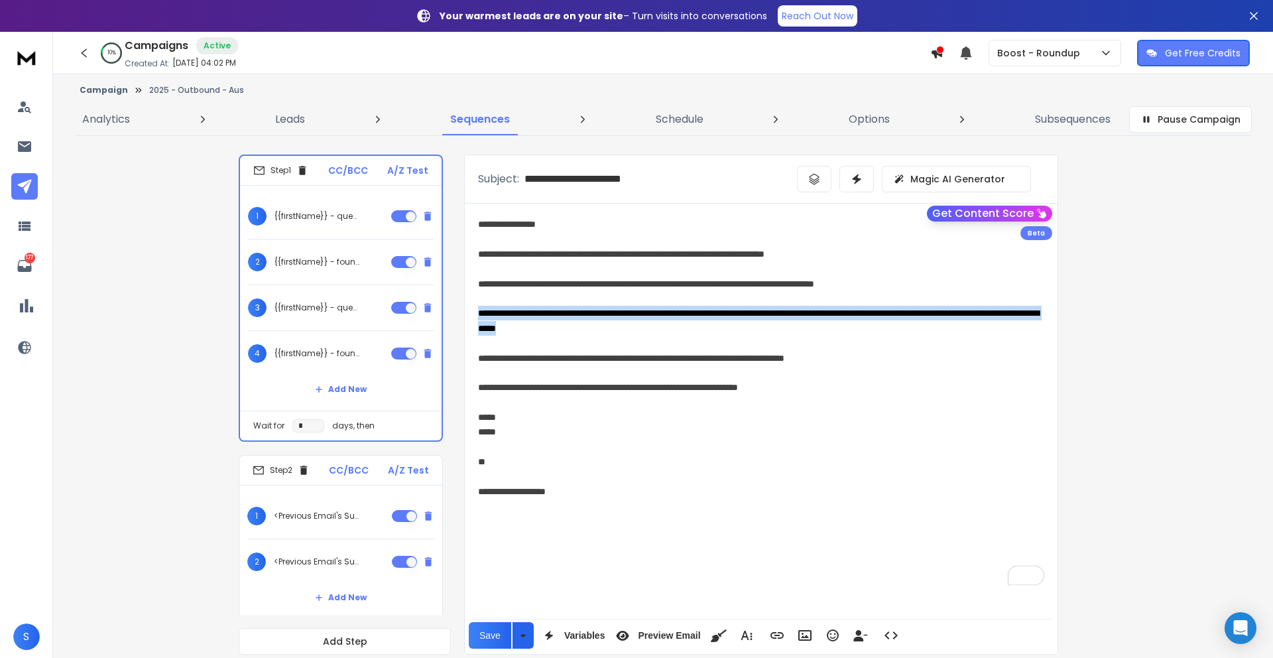
drag, startPoint x: 715, startPoint y: 327, endPoint x: 468, endPoint y: 311, distance: 247.2
click at [468, 311] on div "**********" at bounding box center [761, 401] width 593 height 394
click at [328, 350] on p "{{firstName}} - founders spotlight?" at bounding box center [316, 353] width 85 height 11
type input "**********"
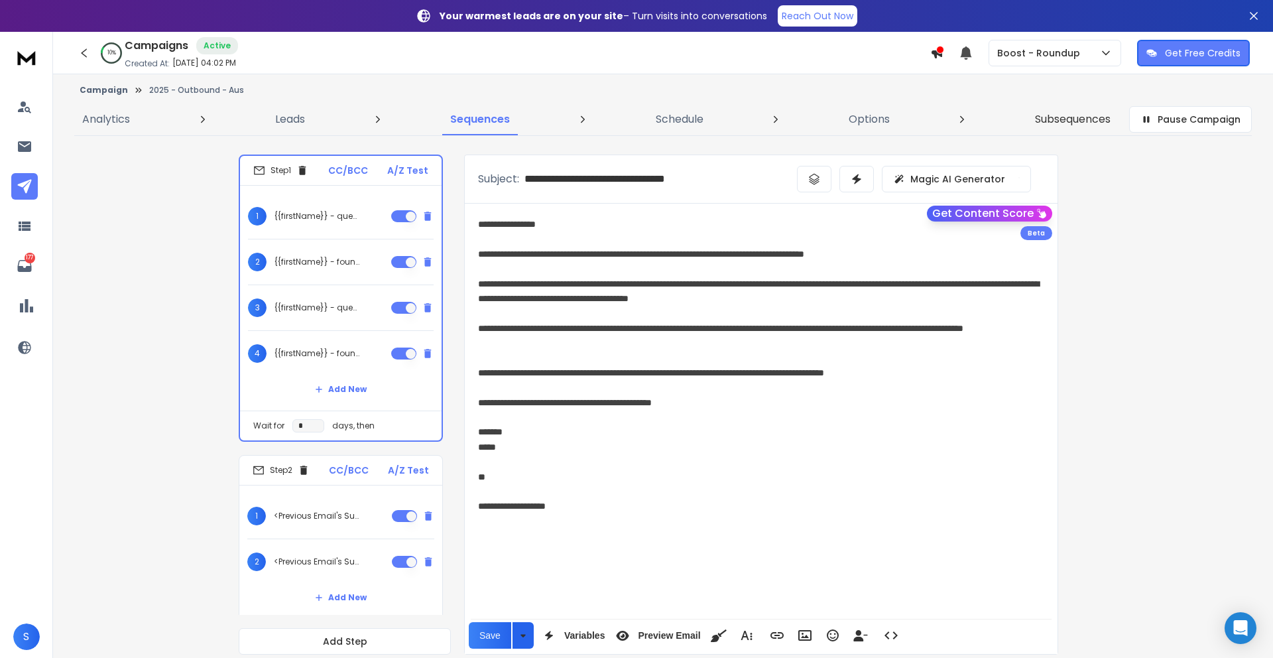
click at [1102, 117] on p "Subsequences" at bounding box center [1073, 119] width 76 height 16
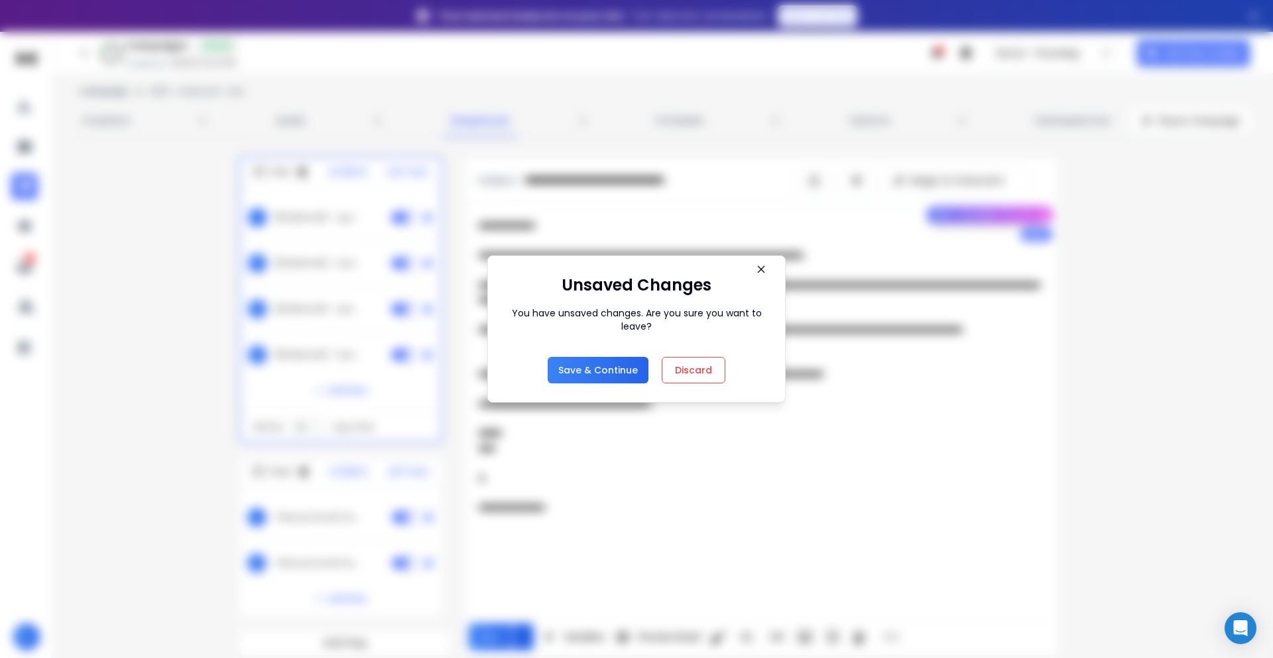
click at [759, 268] on icon at bounding box center [761, 269] width 11 height 11
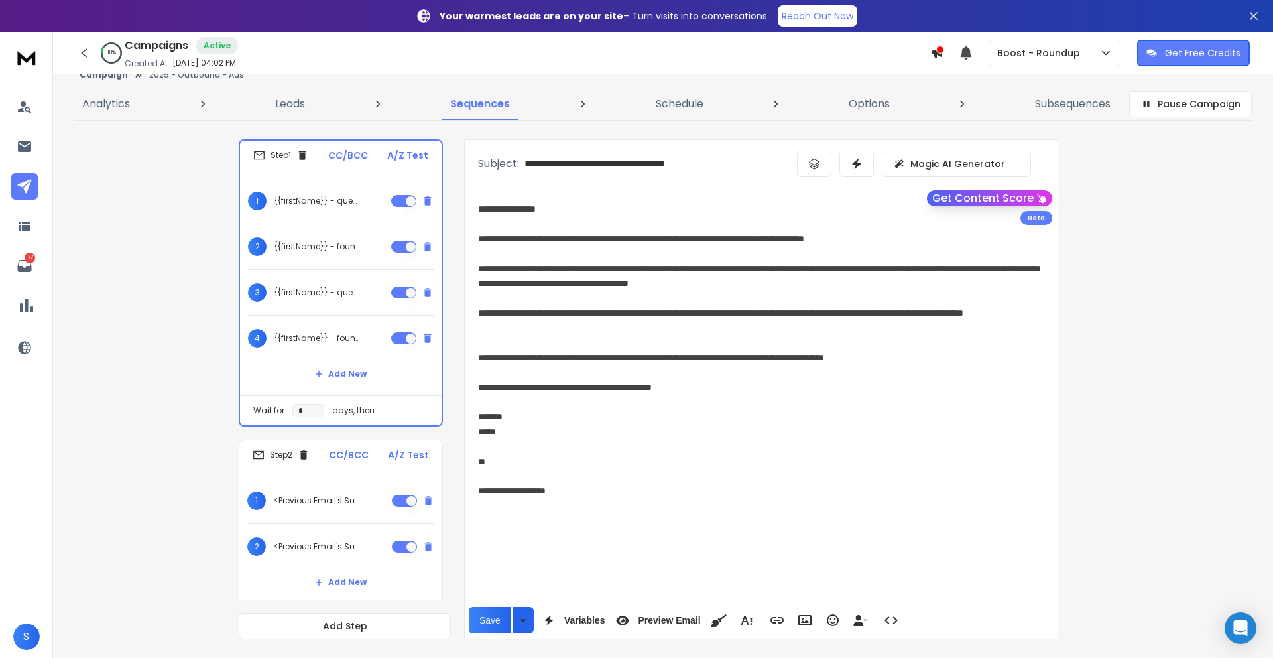
scroll to position [0, 0]
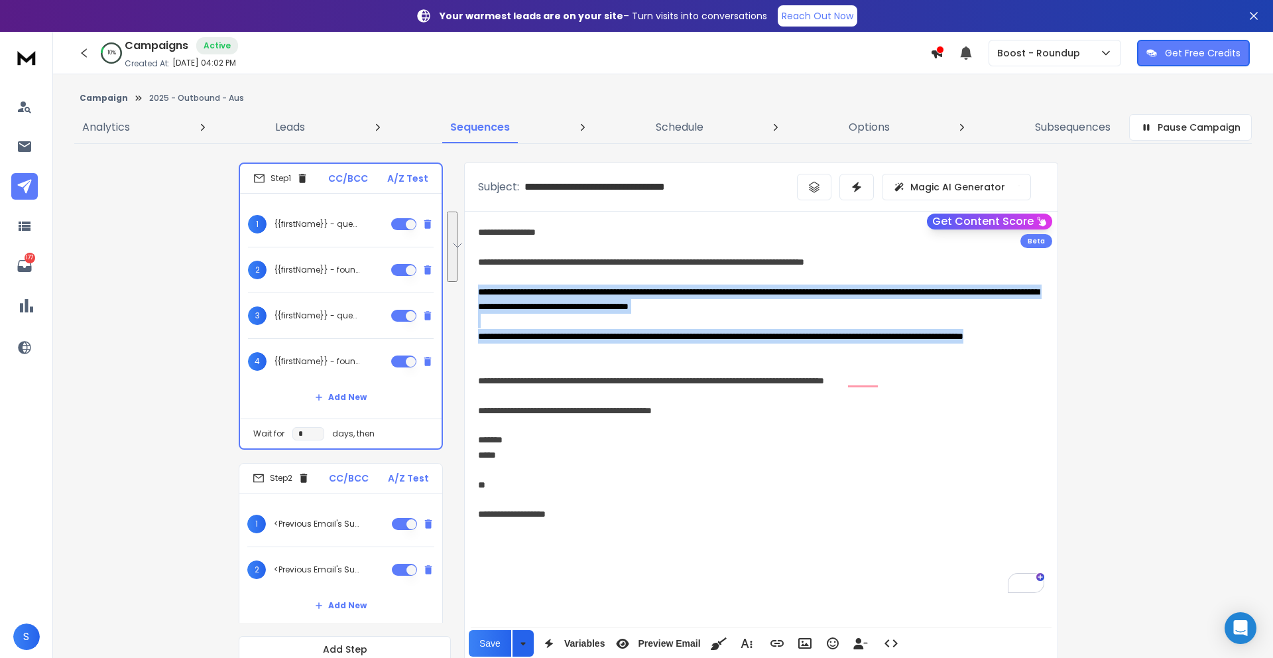
drag, startPoint x: 568, startPoint y: 354, endPoint x: 477, endPoint y: 289, distance: 111.7
click at [477, 289] on div "**********" at bounding box center [761, 408] width 593 height 394
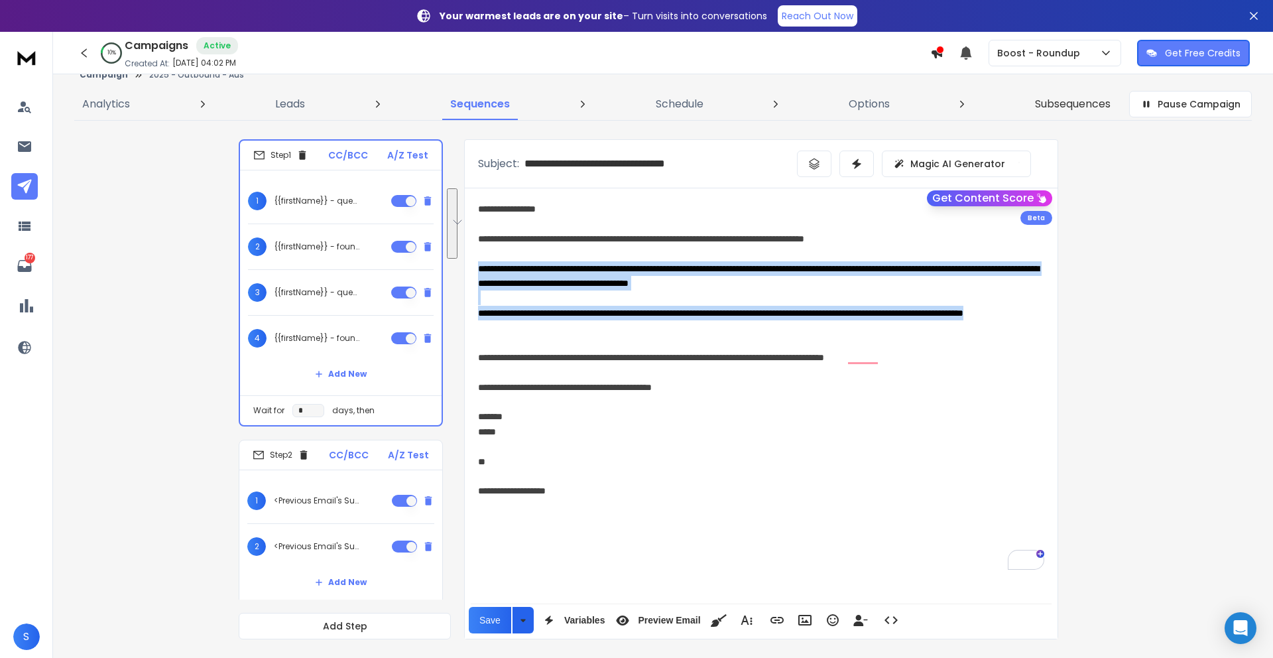
click at [1061, 94] on link "Subsequences" at bounding box center [1072, 104] width 91 height 32
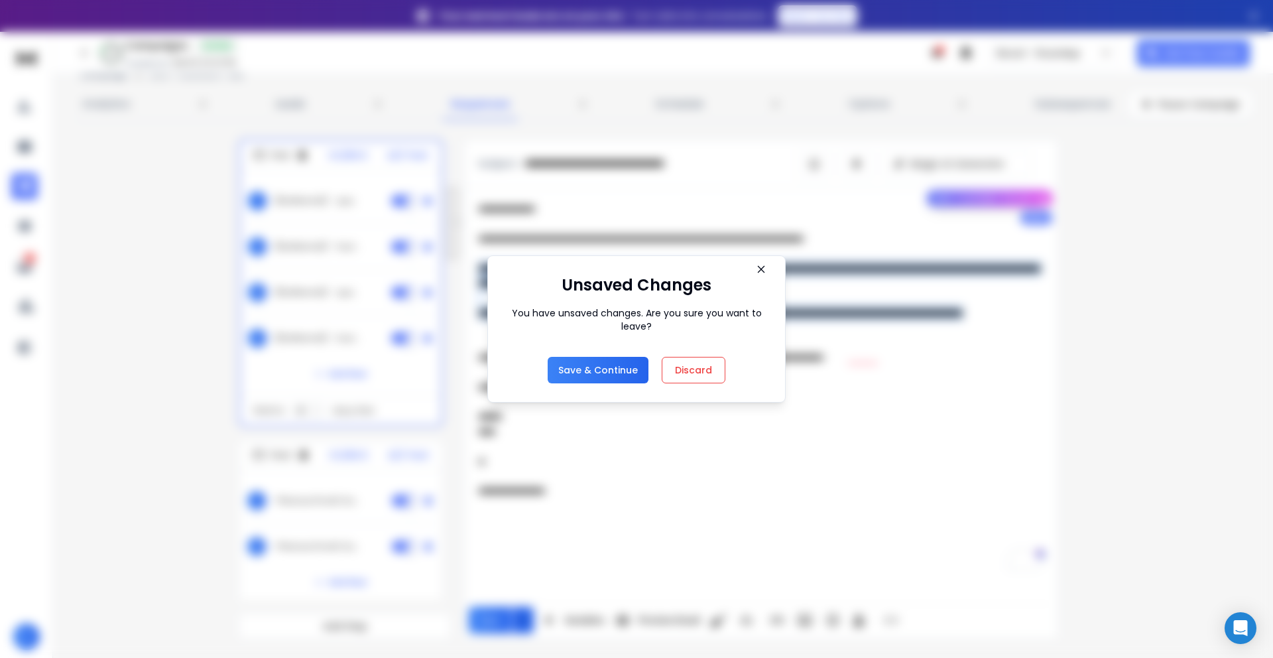
click at [638, 375] on button "Save & Continue" at bounding box center [598, 370] width 101 height 27
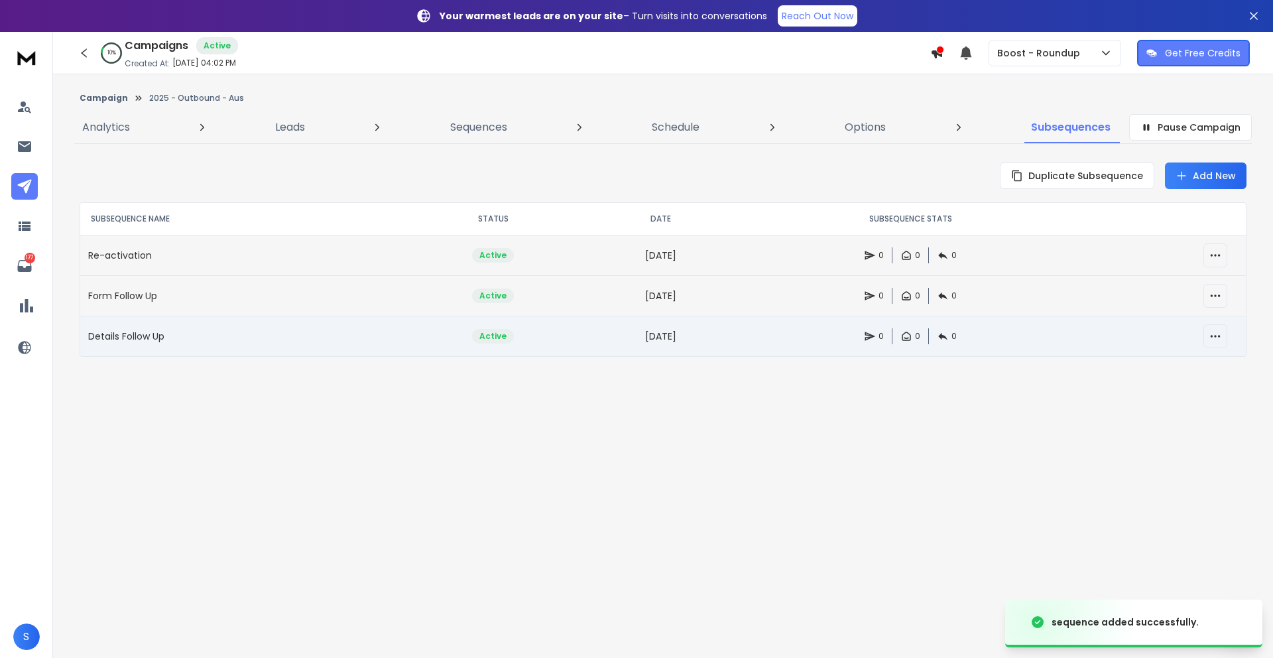
click at [160, 347] on td "Details Follow Up" at bounding box center [240, 336] width 321 height 40
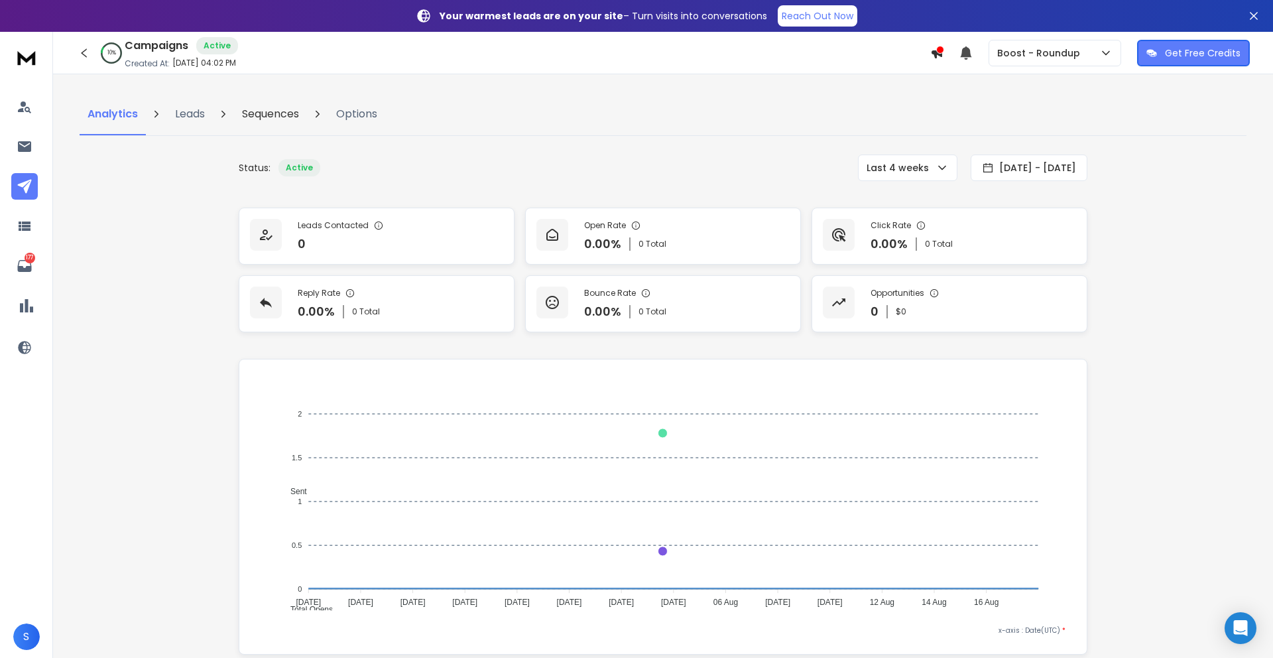
click at [286, 107] on p "Sequences" at bounding box center [270, 114] width 57 height 16
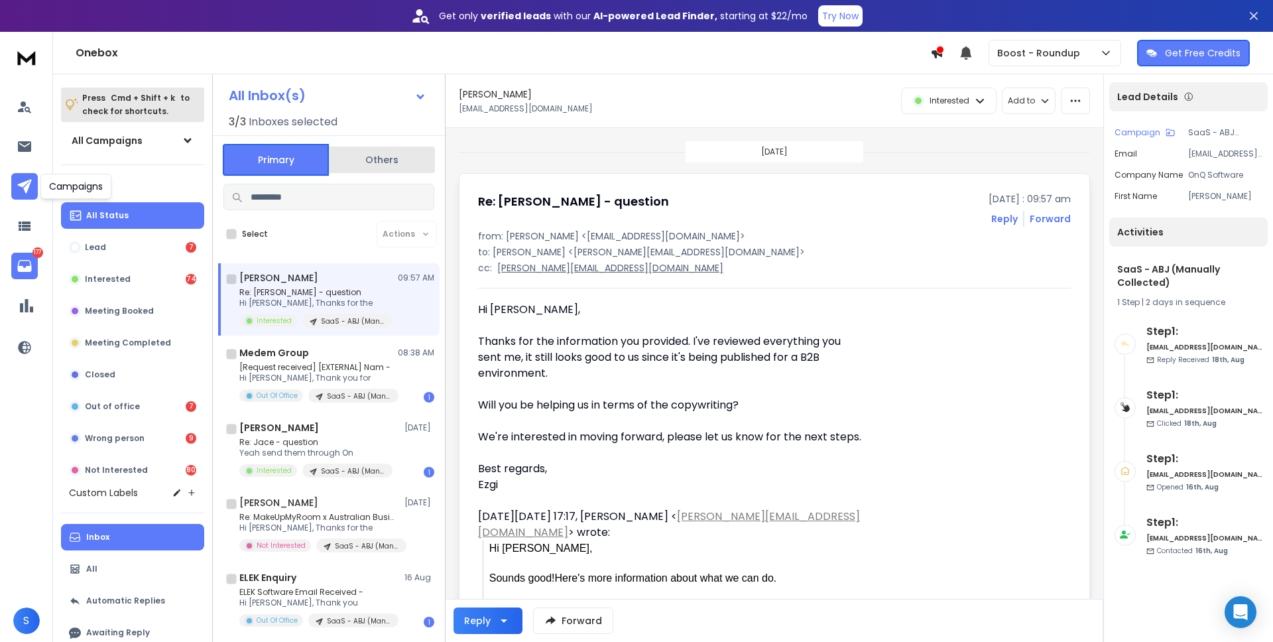
click at [31, 180] on icon at bounding box center [25, 186] width 16 height 16
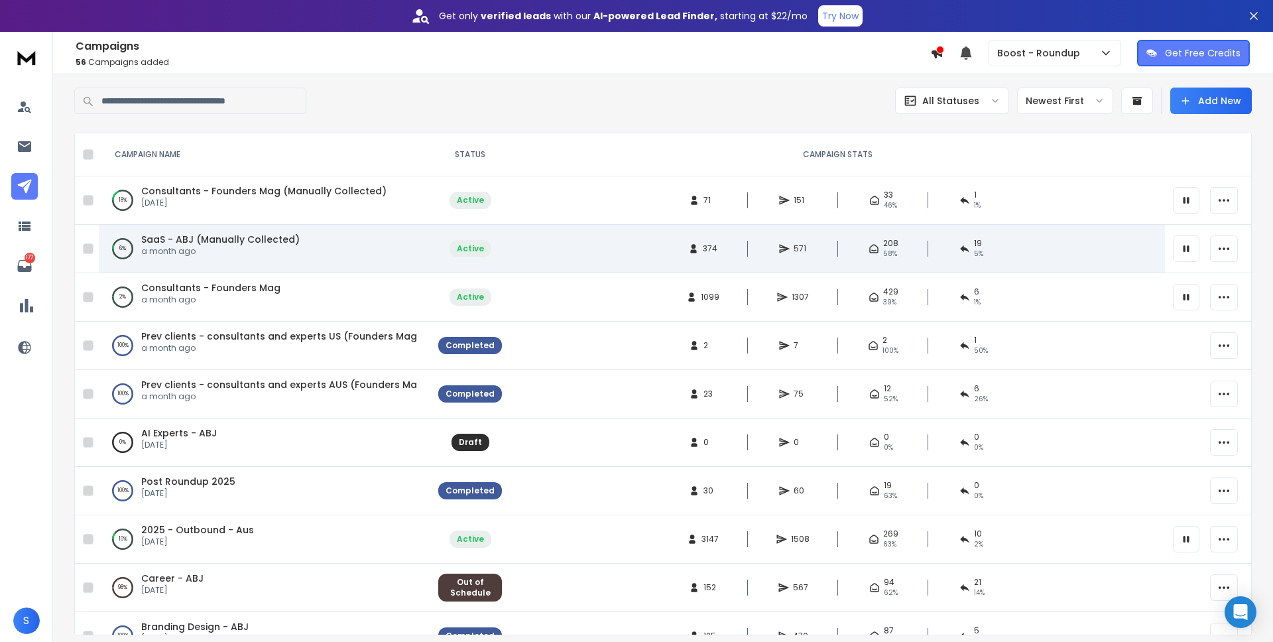
click at [239, 231] on td "6 % SaaS - ABJ (Manually Collected) a month ago" at bounding box center [264, 249] width 331 height 48
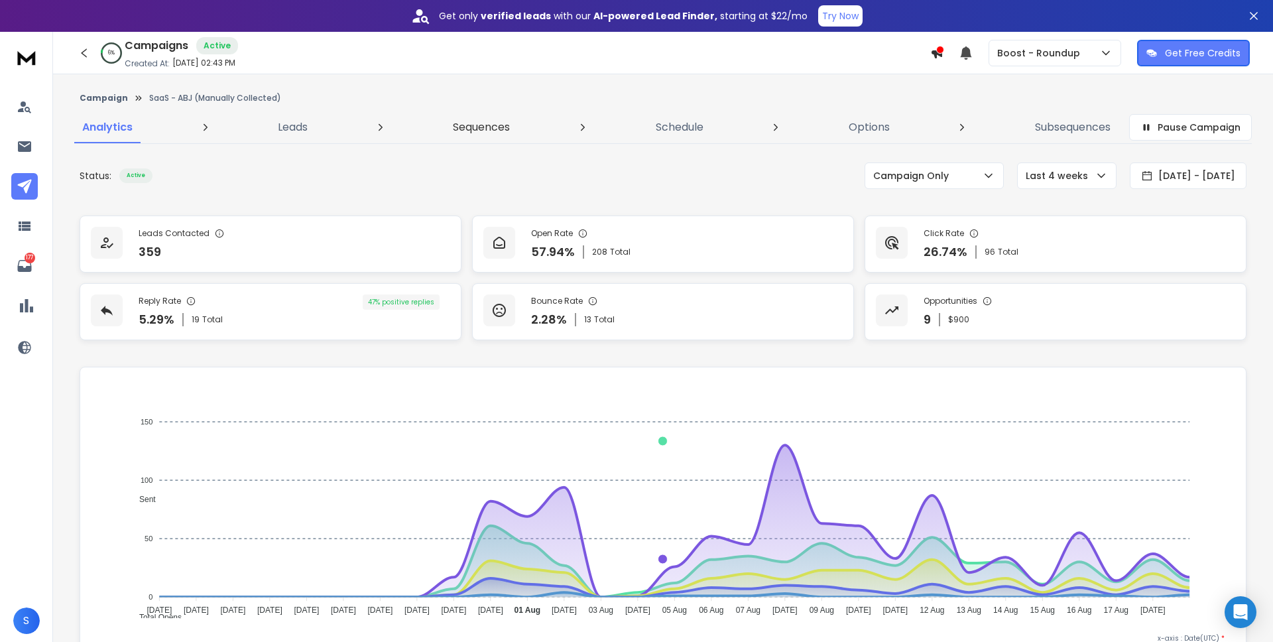
click at [499, 125] on p "Sequences" at bounding box center [481, 127] width 57 height 16
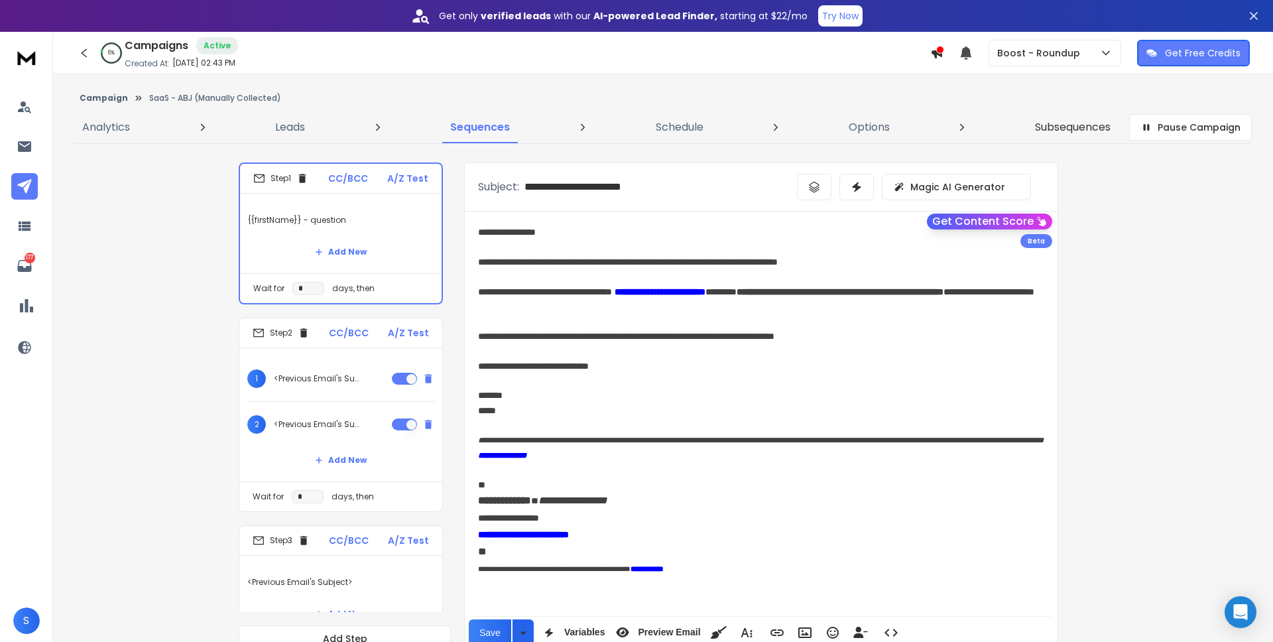
click at [1092, 125] on p "Subsequences" at bounding box center [1073, 127] width 76 height 16
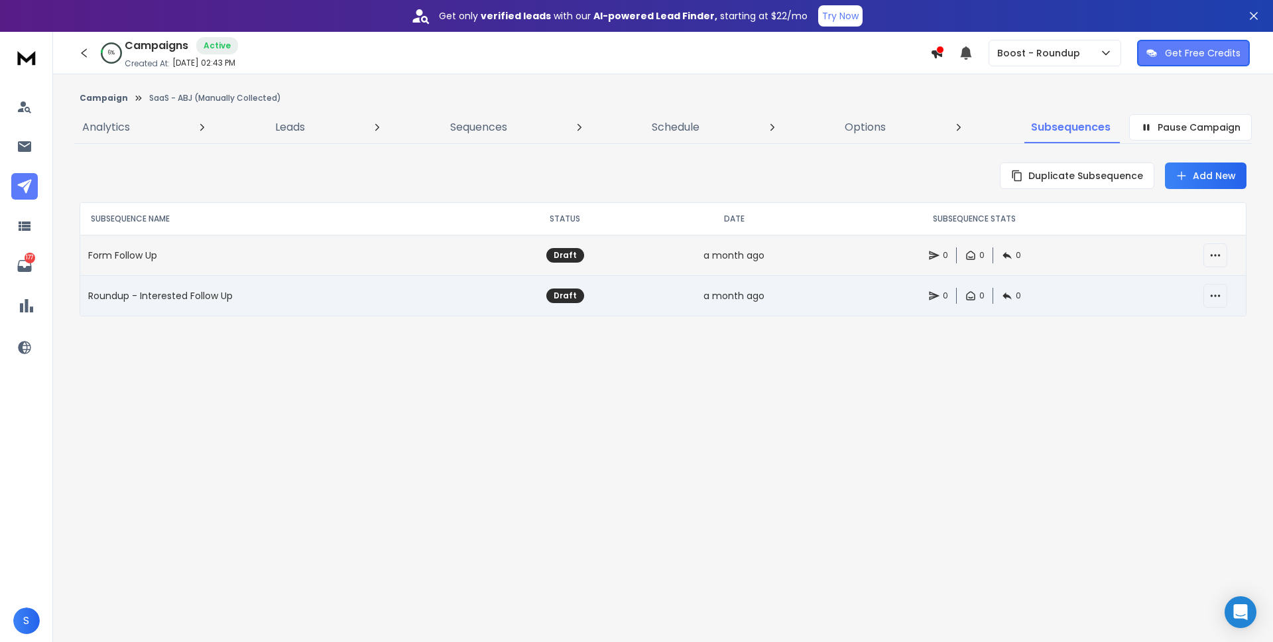
click at [173, 300] on td "Roundup - Interested Follow Up" at bounding box center [288, 295] width 416 height 40
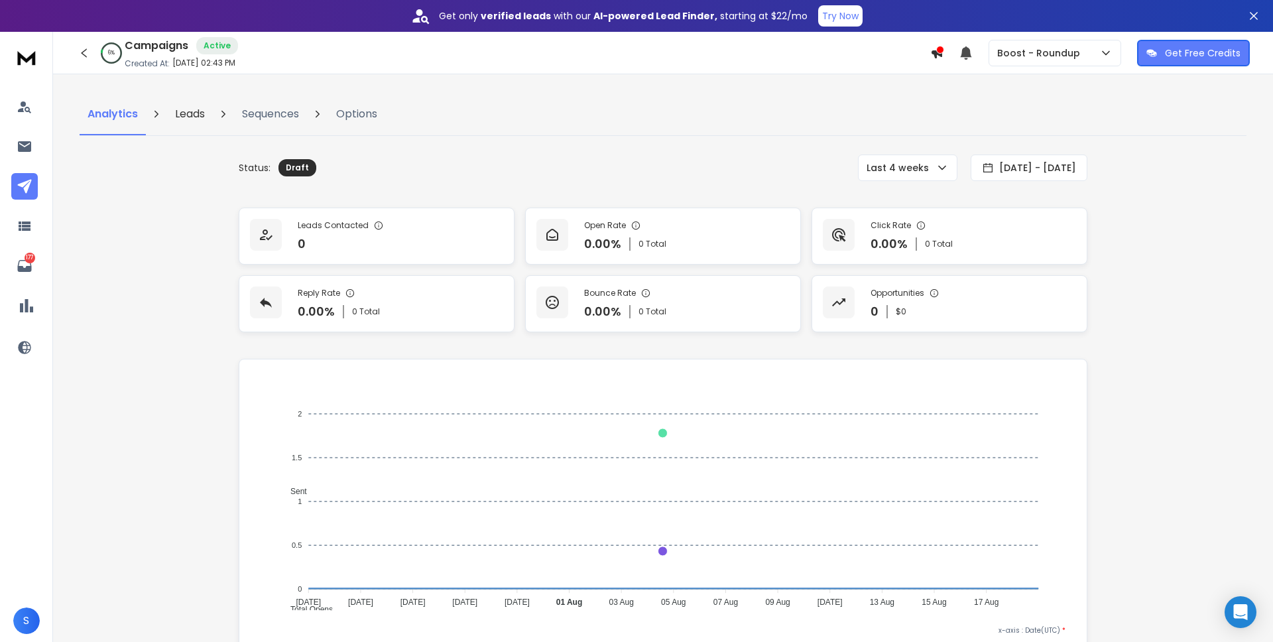
click at [195, 117] on p "Leads" at bounding box center [190, 114] width 30 height 16
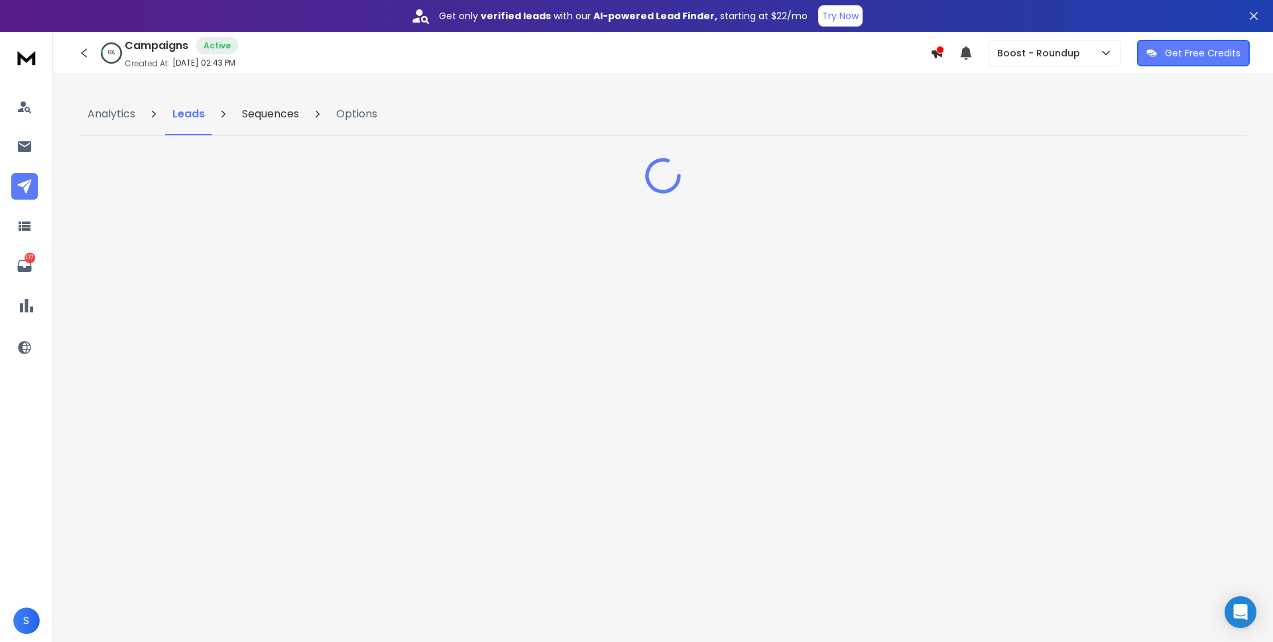
click at [280, 111] on p "Sequences" at bounding box center [270, 114] width 57 height 16
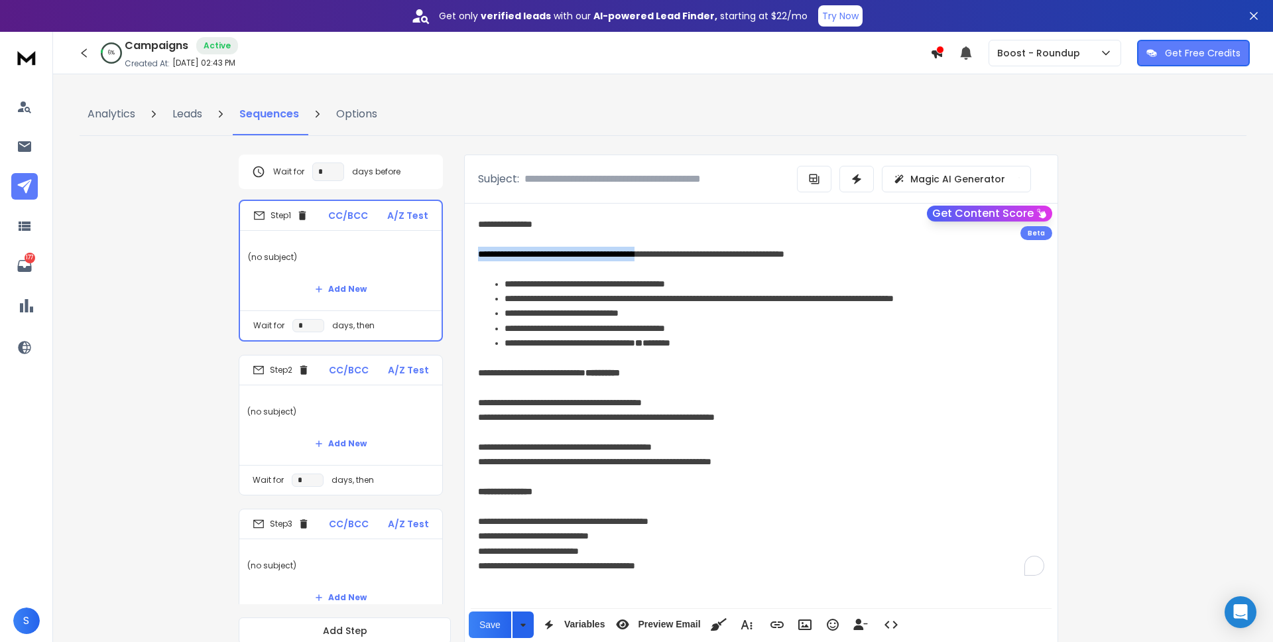
drag, startPoint x: 637, startPoint y: 251, endPoint x: 479, endPoint y: 237, distance: 159.0
click at [453, 254] on div "**********" at bounding box center [663, 398] width 849 height 489
copy span "**********"
